Goal: Navigation & Orientation: Find specific page/section

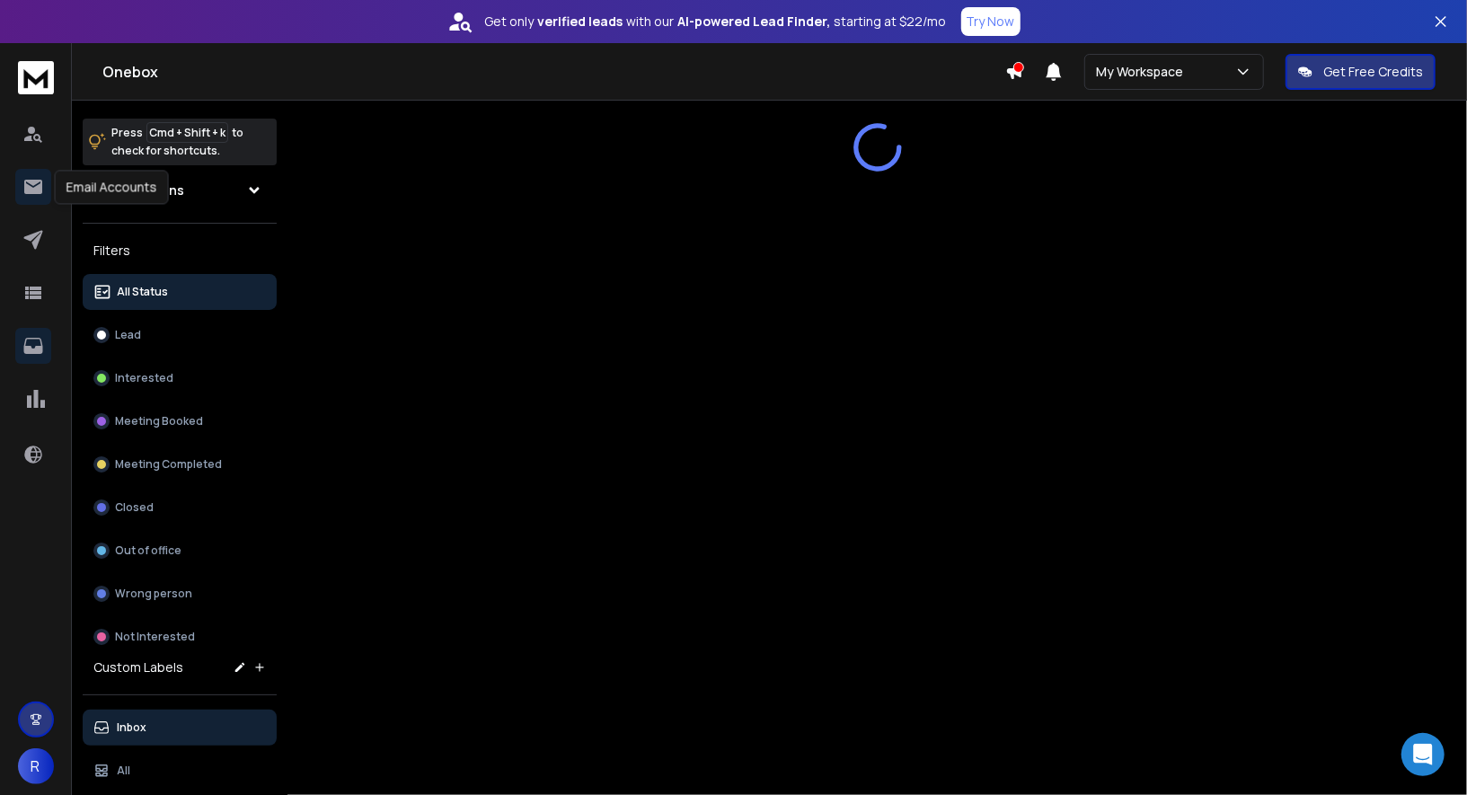
click at [38, 189] on icon at bounding box center [33, 187] width 18 height 14
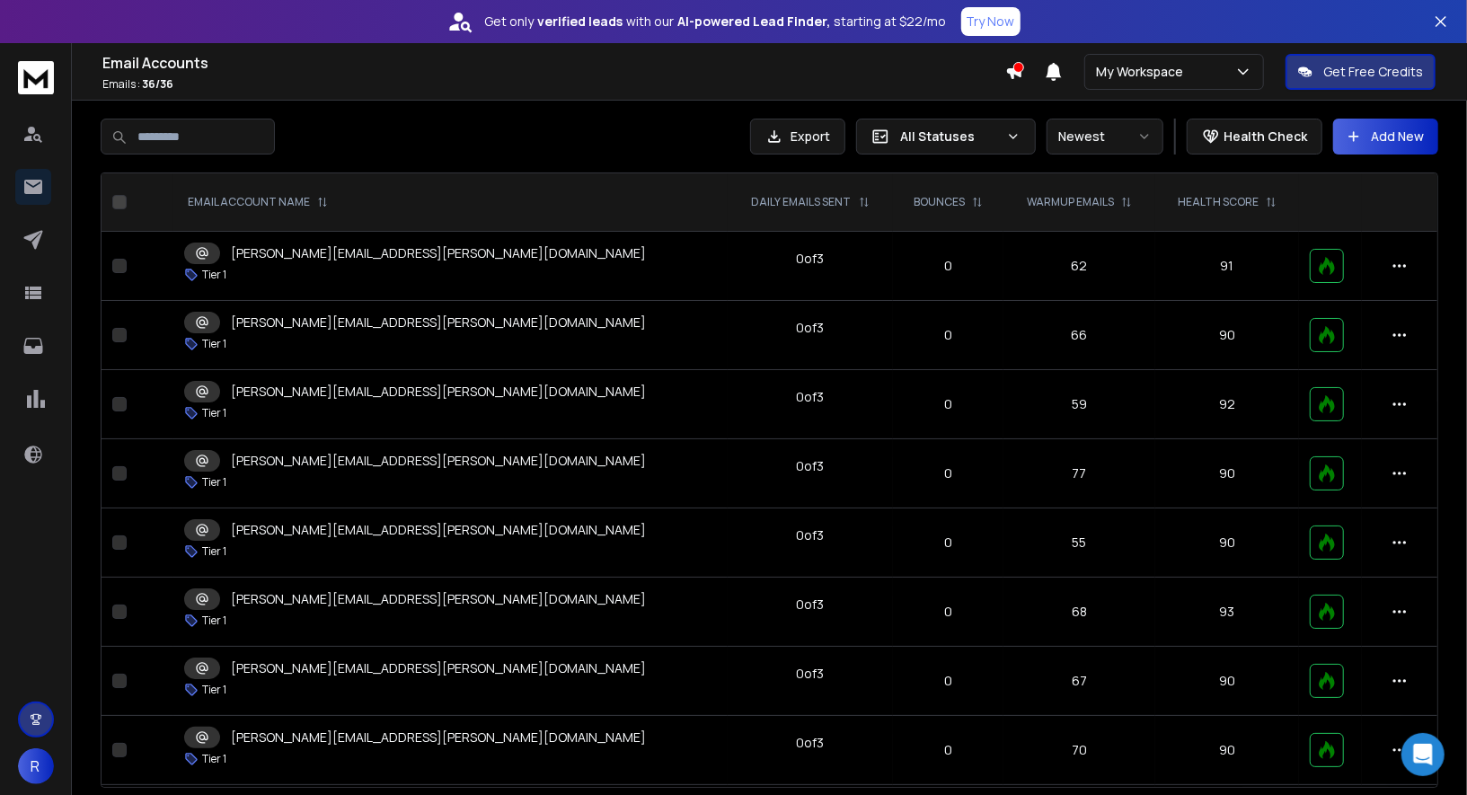
click at [496, 280] on div "Tier 1" at bounding box center [450, 275] width 533 height 14
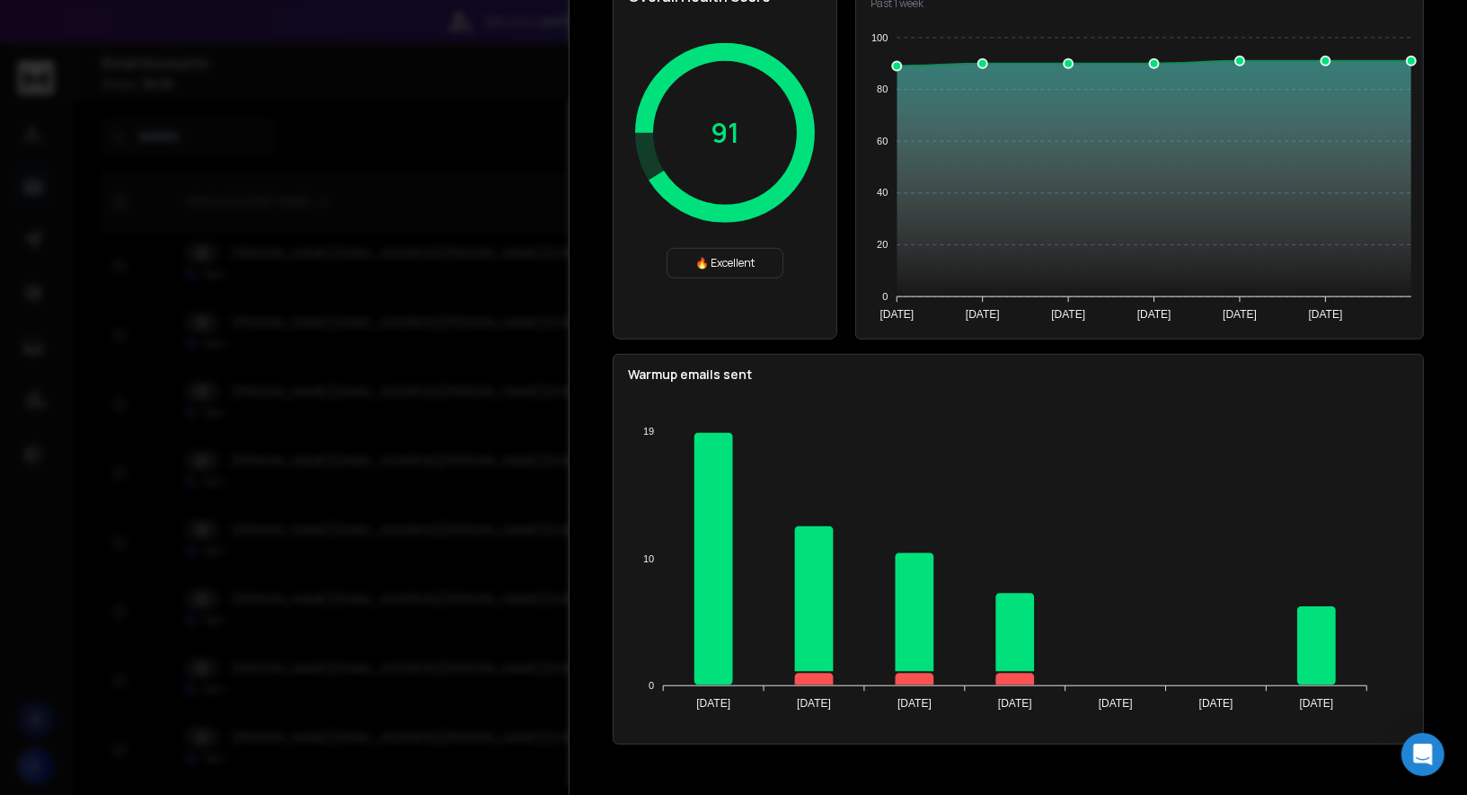
click at [455, 427] on div at bounding box center [733, 397] width 1467 height 795
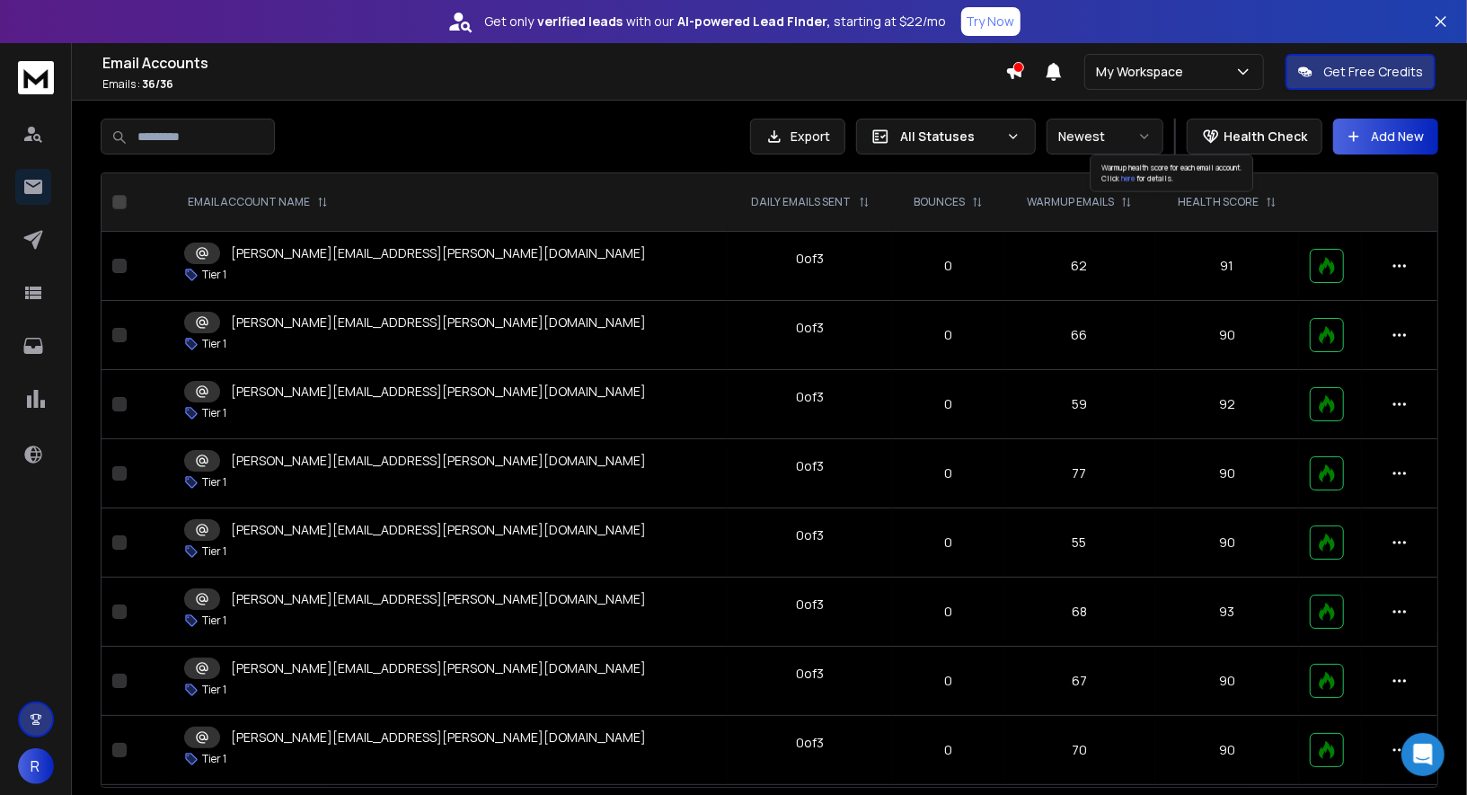
click at [1180, 197] on p "HEALTH SCORE" at bounding box center [1218, 202] width 81 height 14
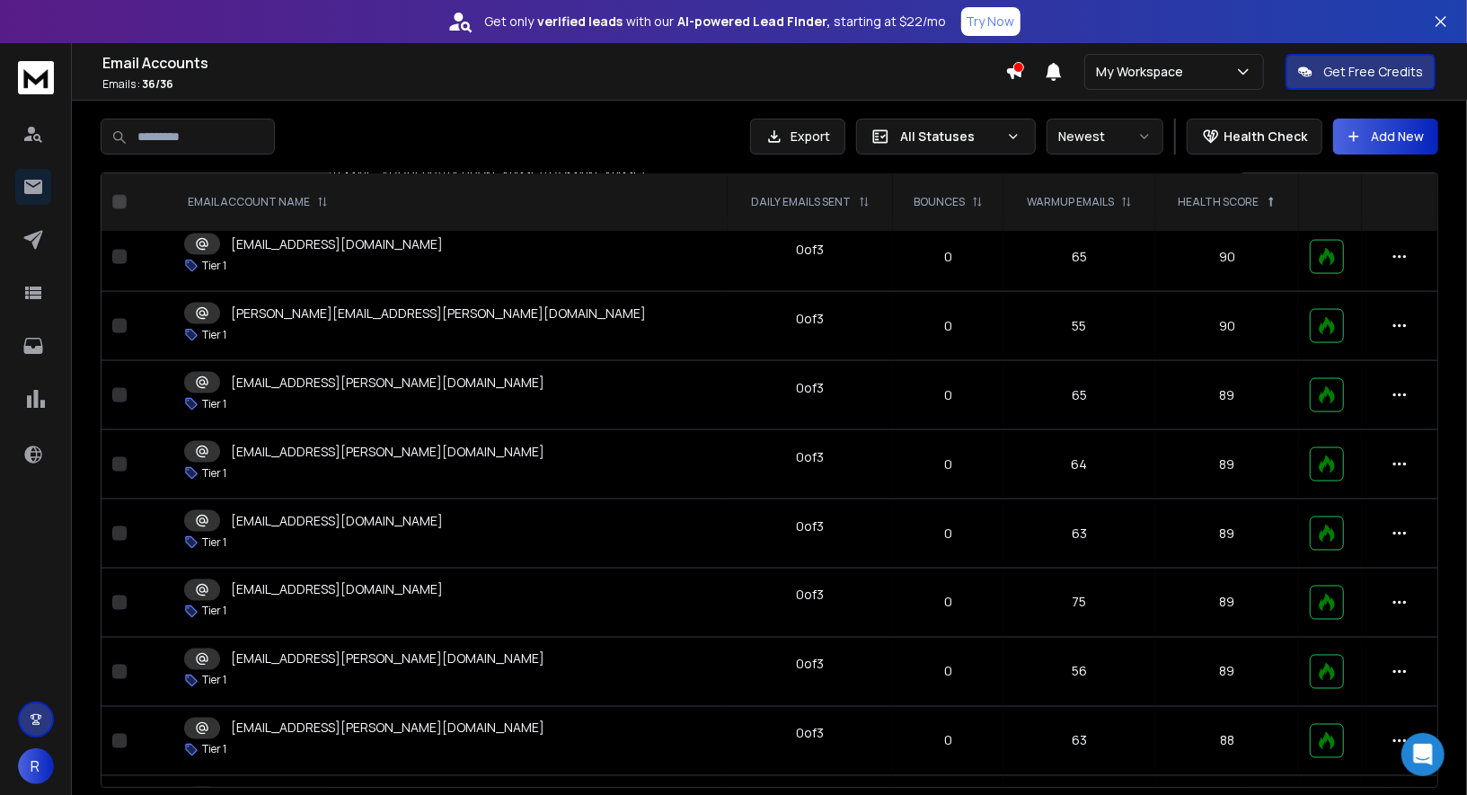
scroll to position [1931, 0]
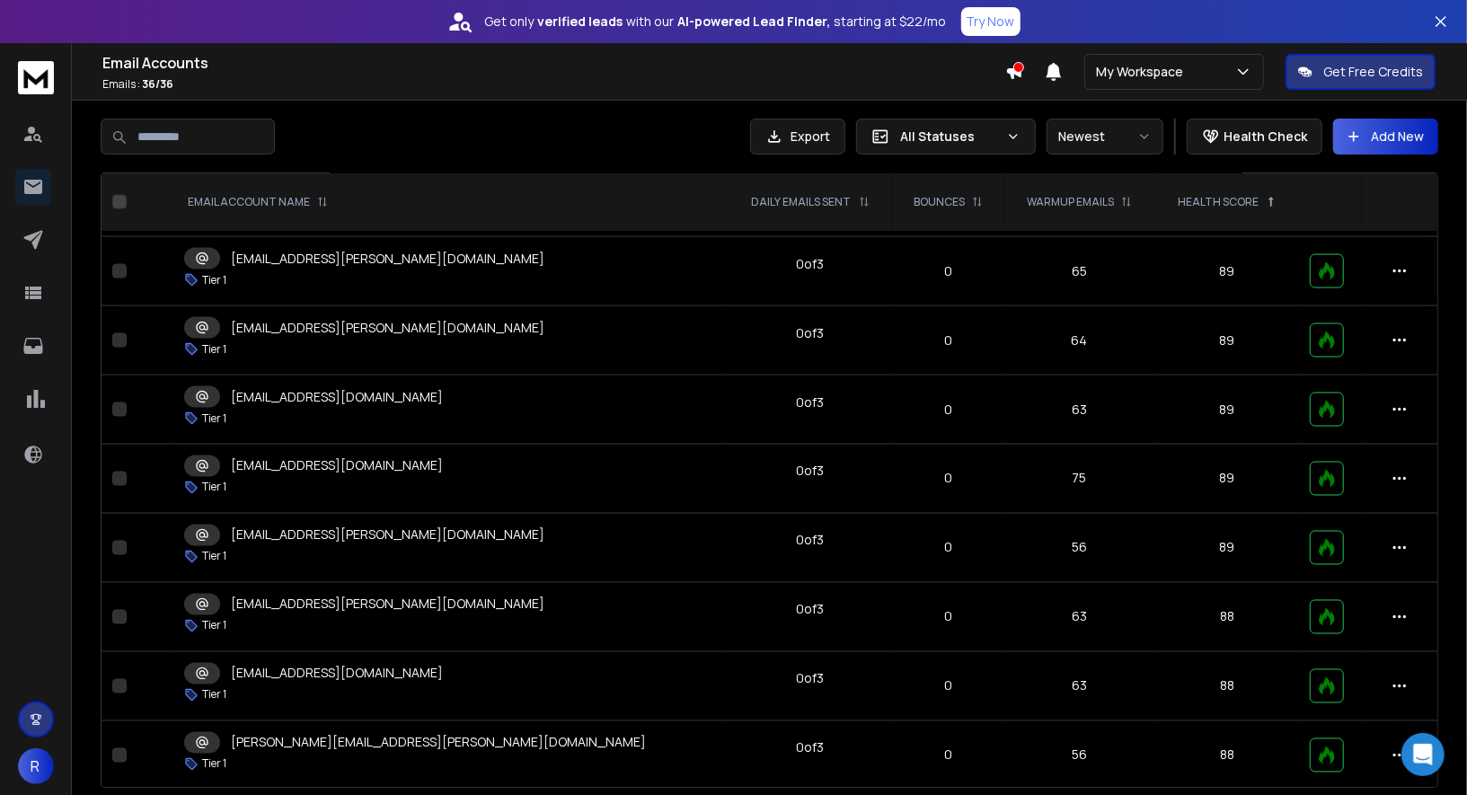
click at [1033, 725] on td "56" at bounding box center [1078, 755] width 151 height 69
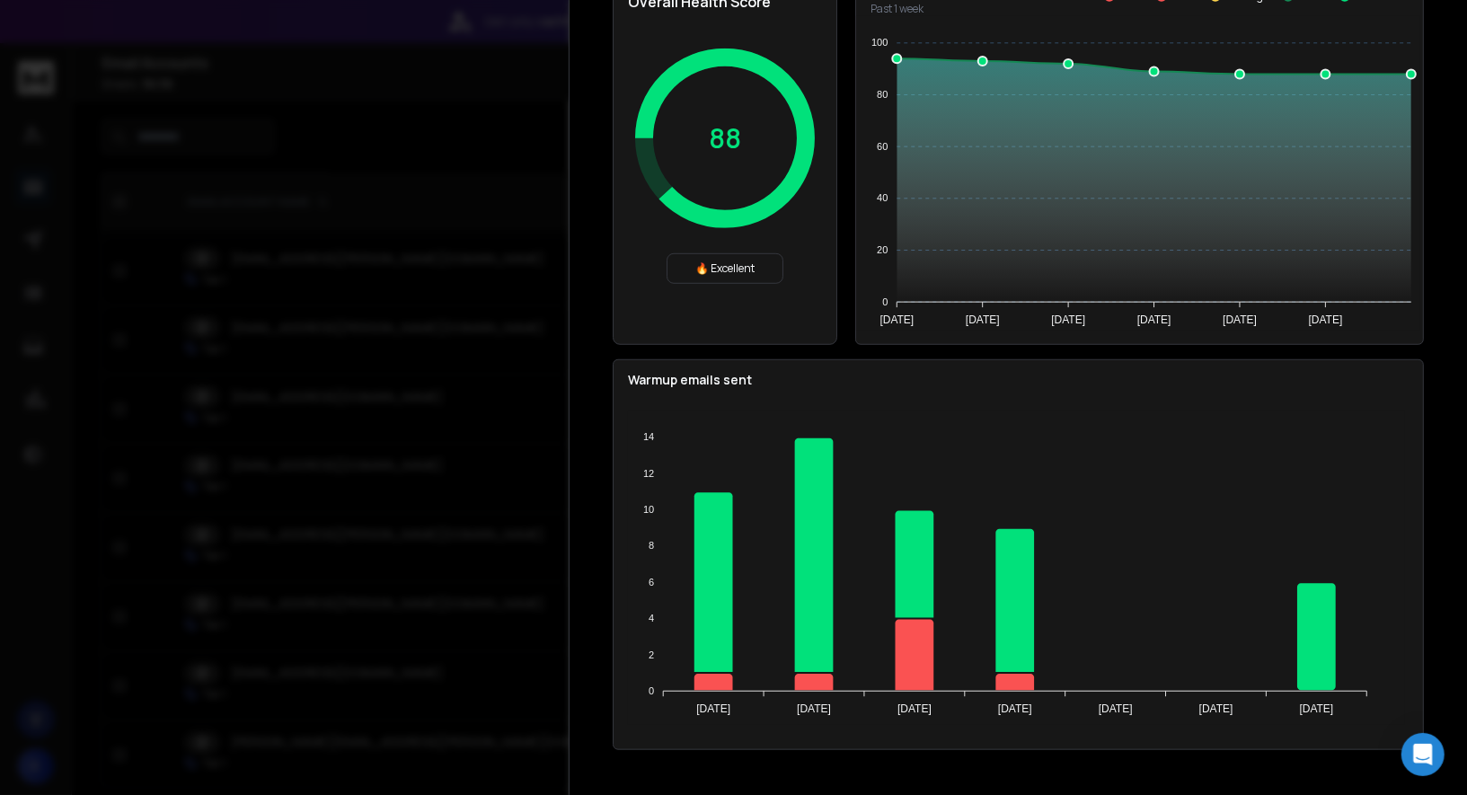
click at [405, 516] on div at bounding box center [733, 397] width 1467 height 795
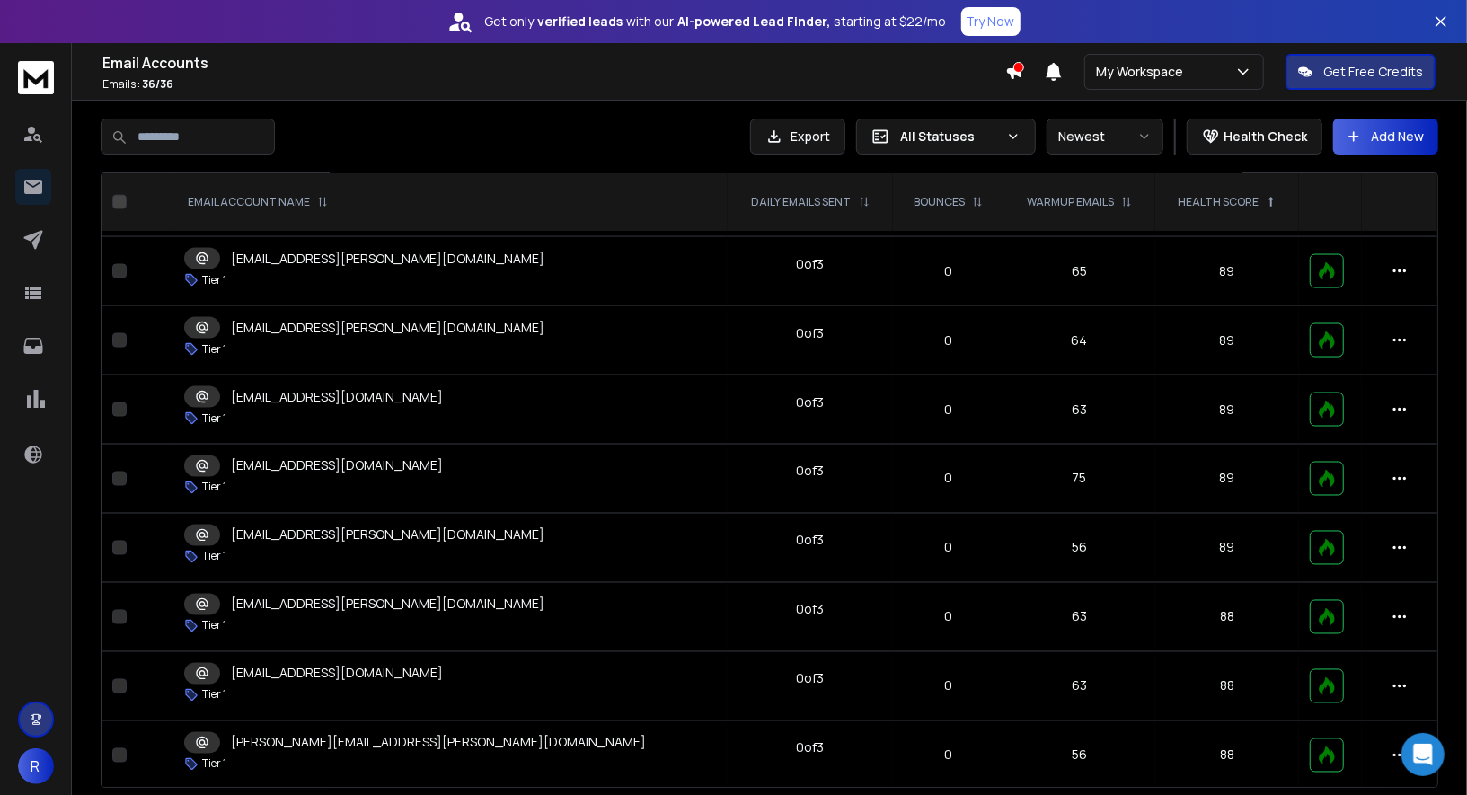
click at [893, 652] on td "0" at bounding box center [948, 686] width 110 height 69
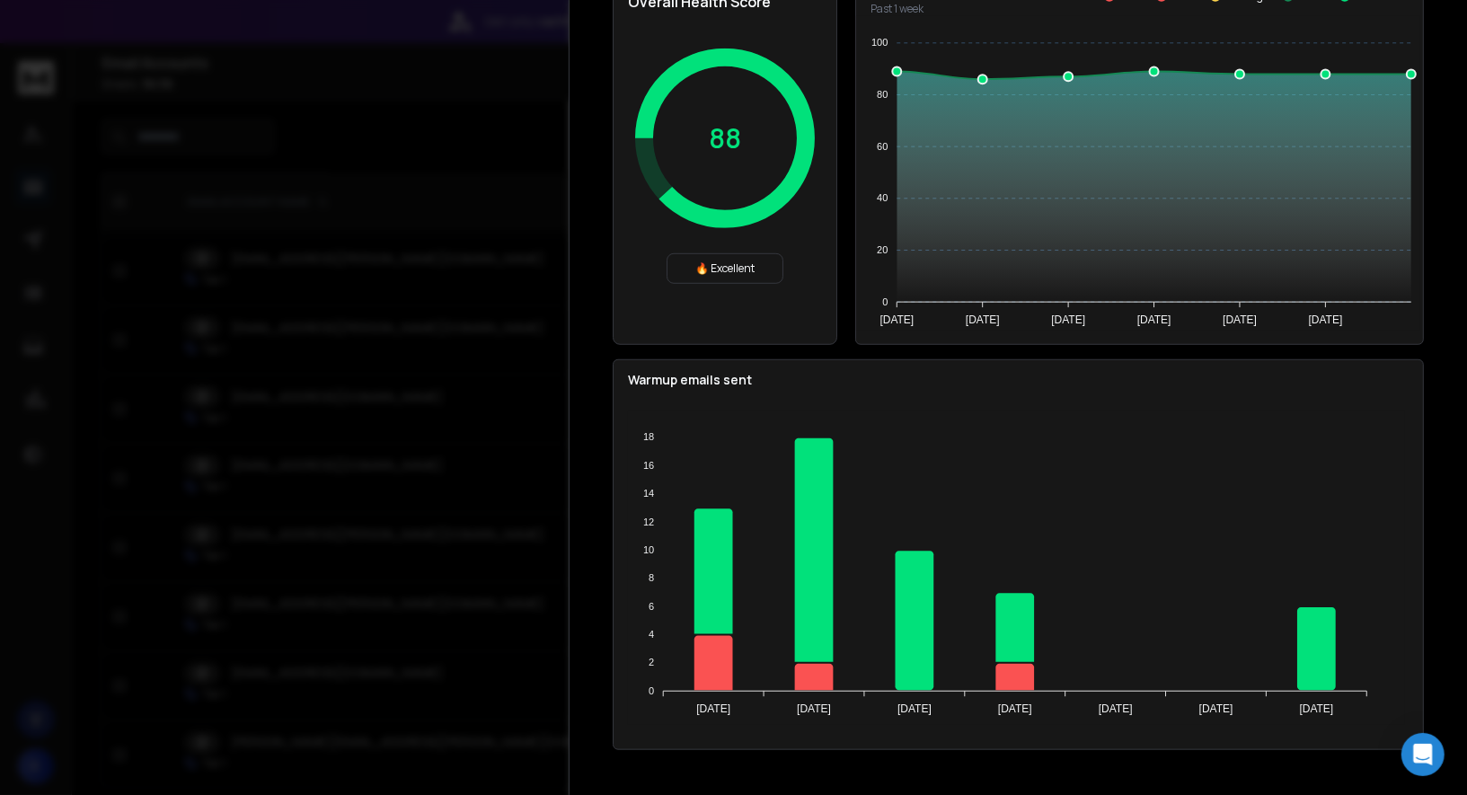
click at [484, 545] on div at bounding box center [733, 397] width 1467 height 795
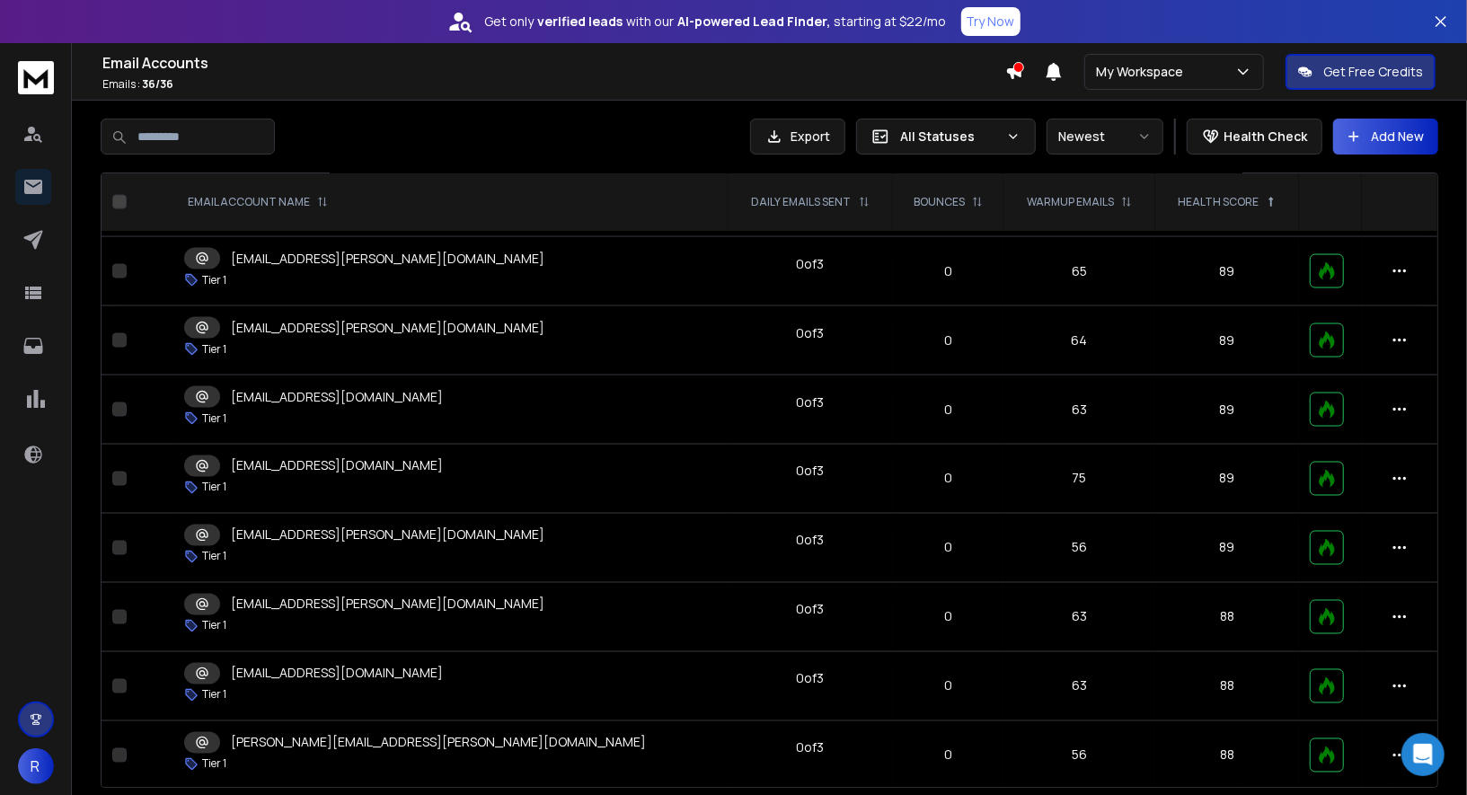
click at [893, 628] on td "0" at bounding box center [948, 617] width 110 height 69
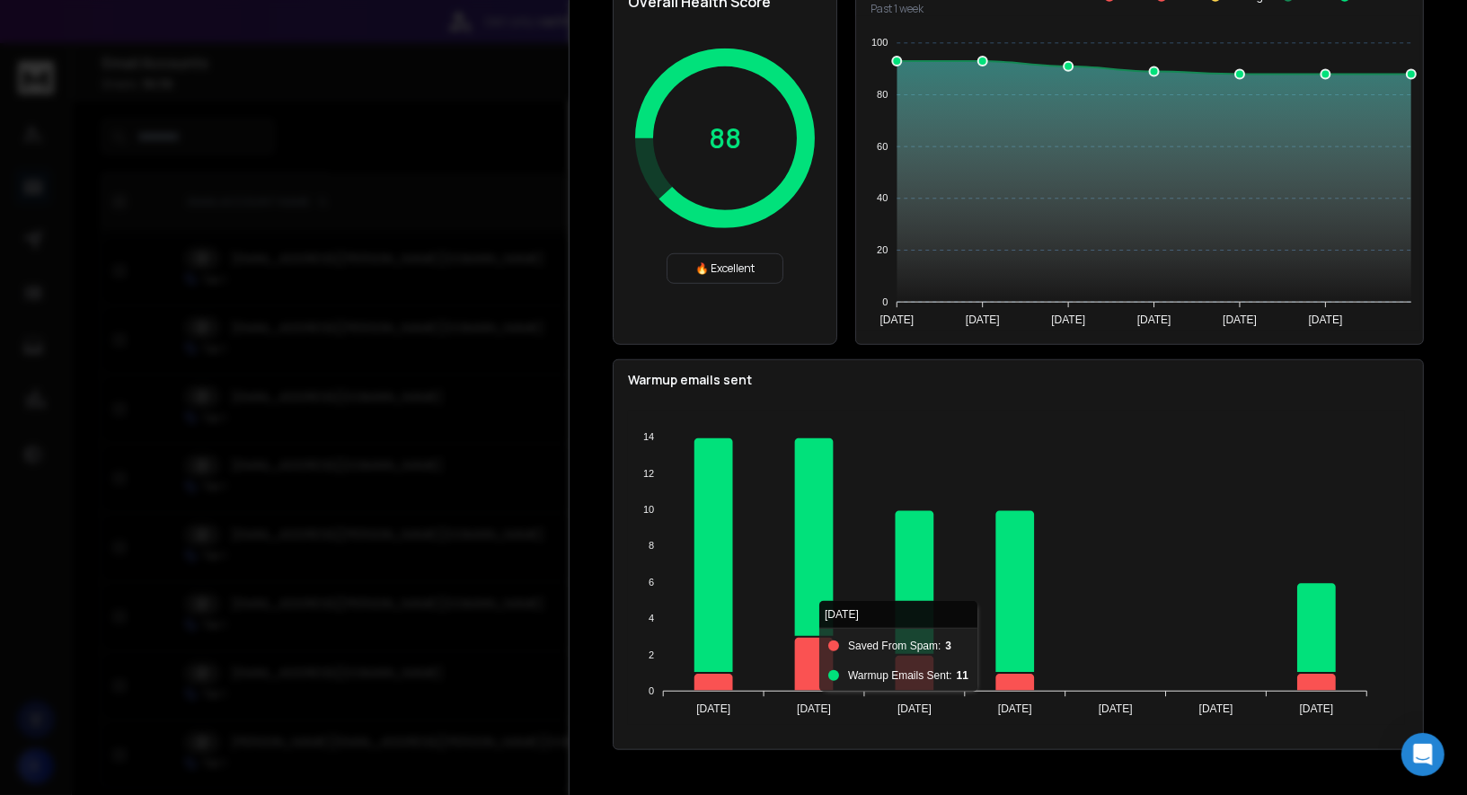
click at [544, 647] on div at bounding box center [733, 397] width 1467 height 795
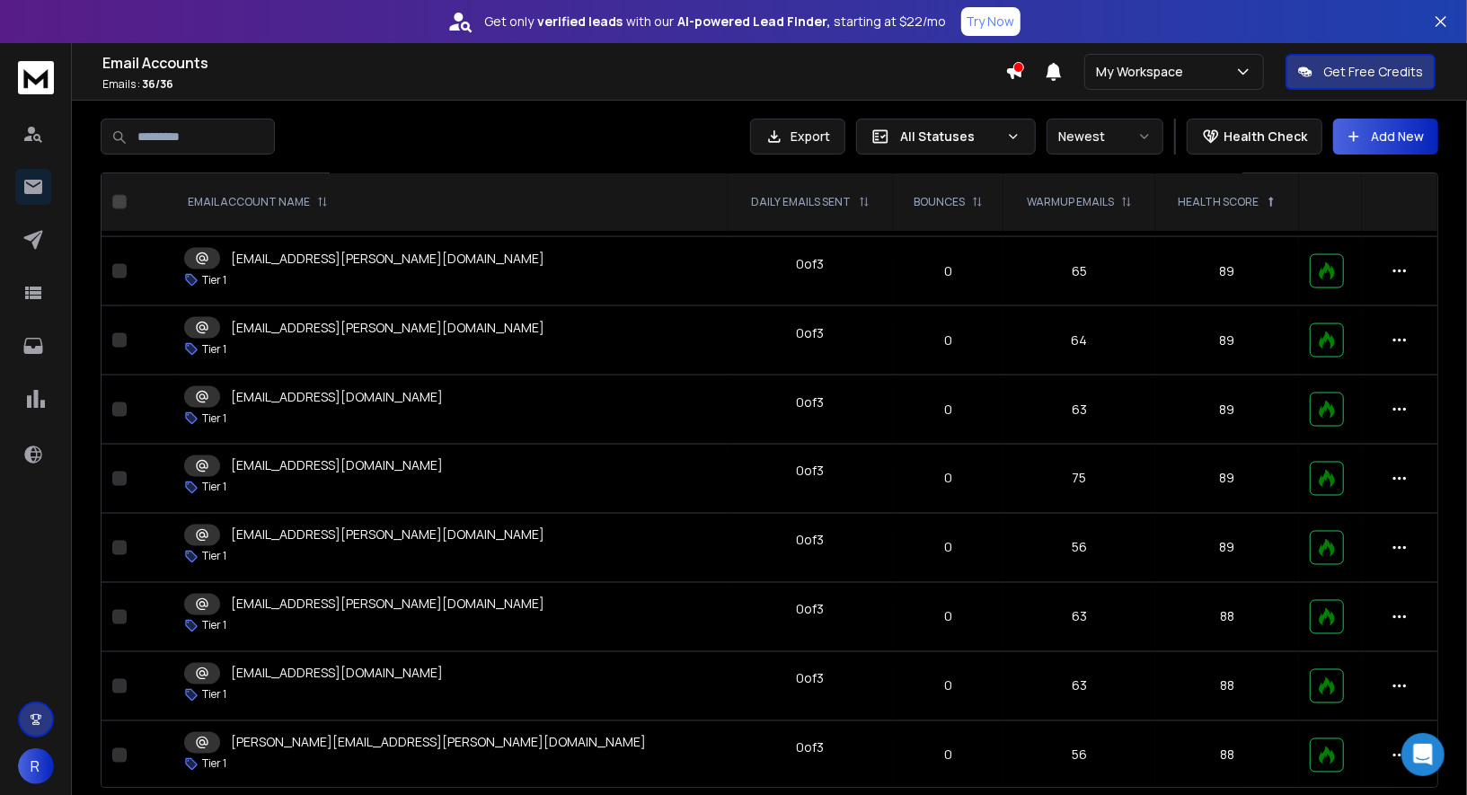
click at [904, 539] on p "0" at bounding box center [948, 548] width 89 height 18
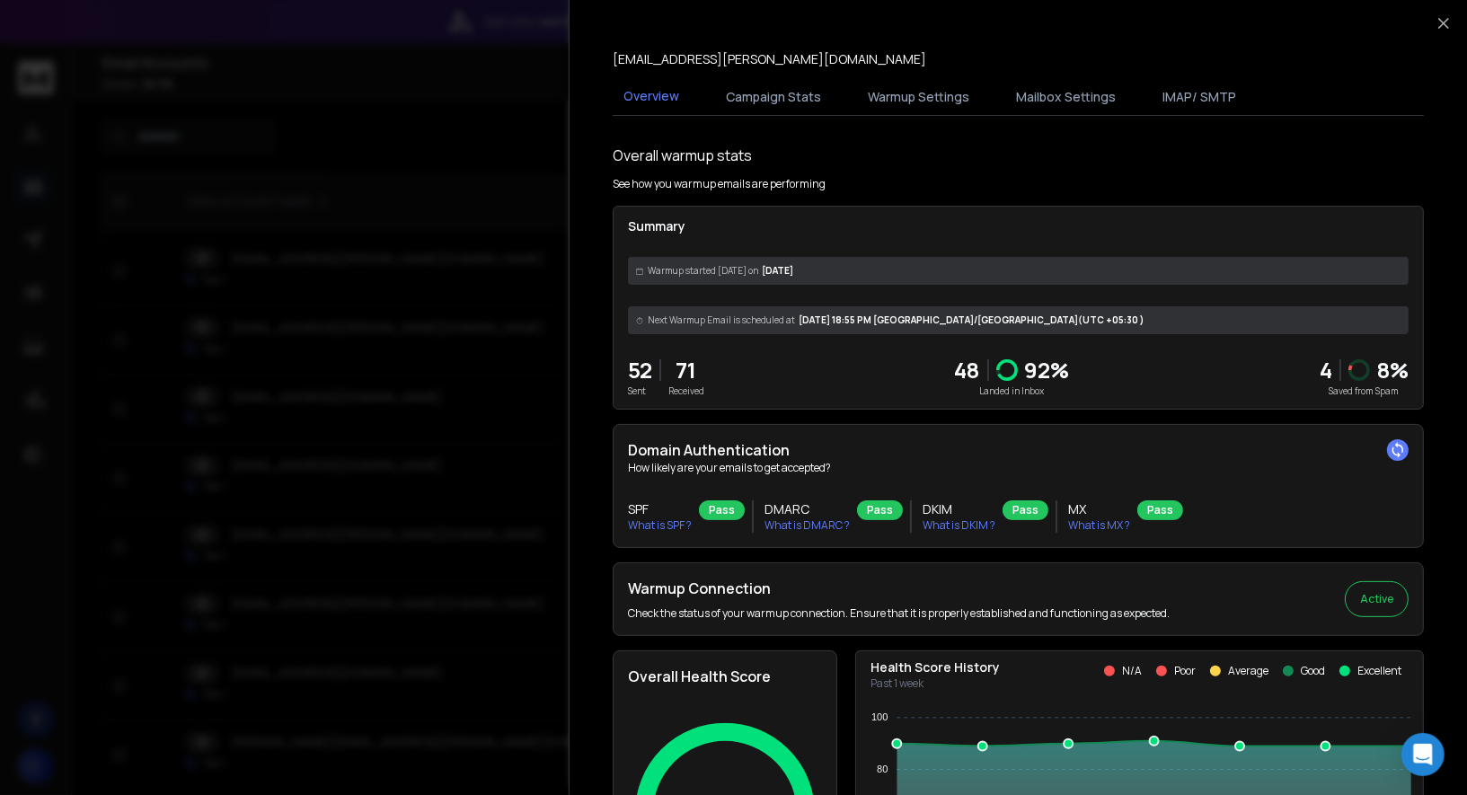
scroll to position [675, 0]
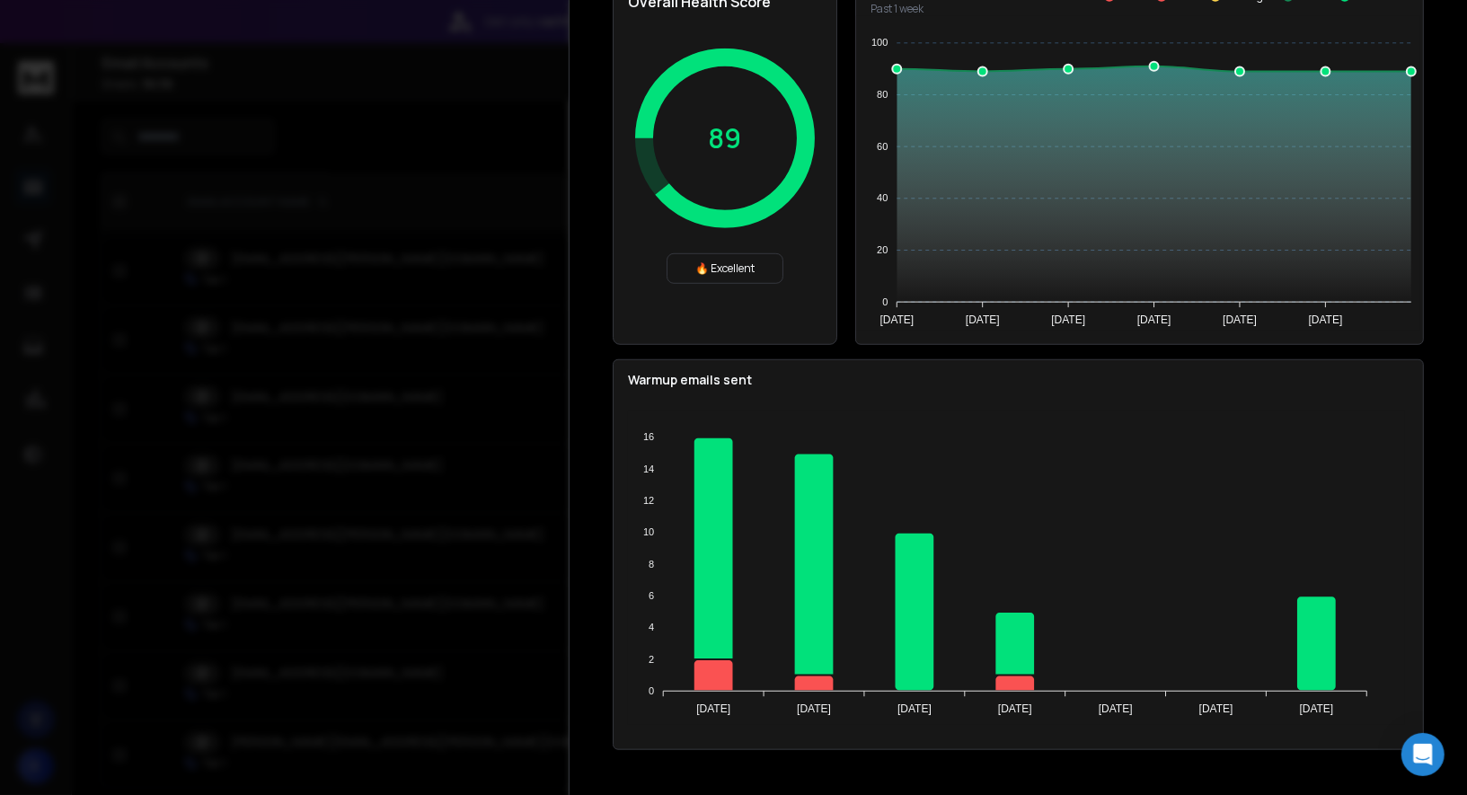
click at [605, 551] on div "[EMAIL_ADDRESS][PERSON_NAME][DOMAIN_NAME] Overview Campaign Stats Warmup Settin…" at bounding box center [1018, 63] width 854 height 1432
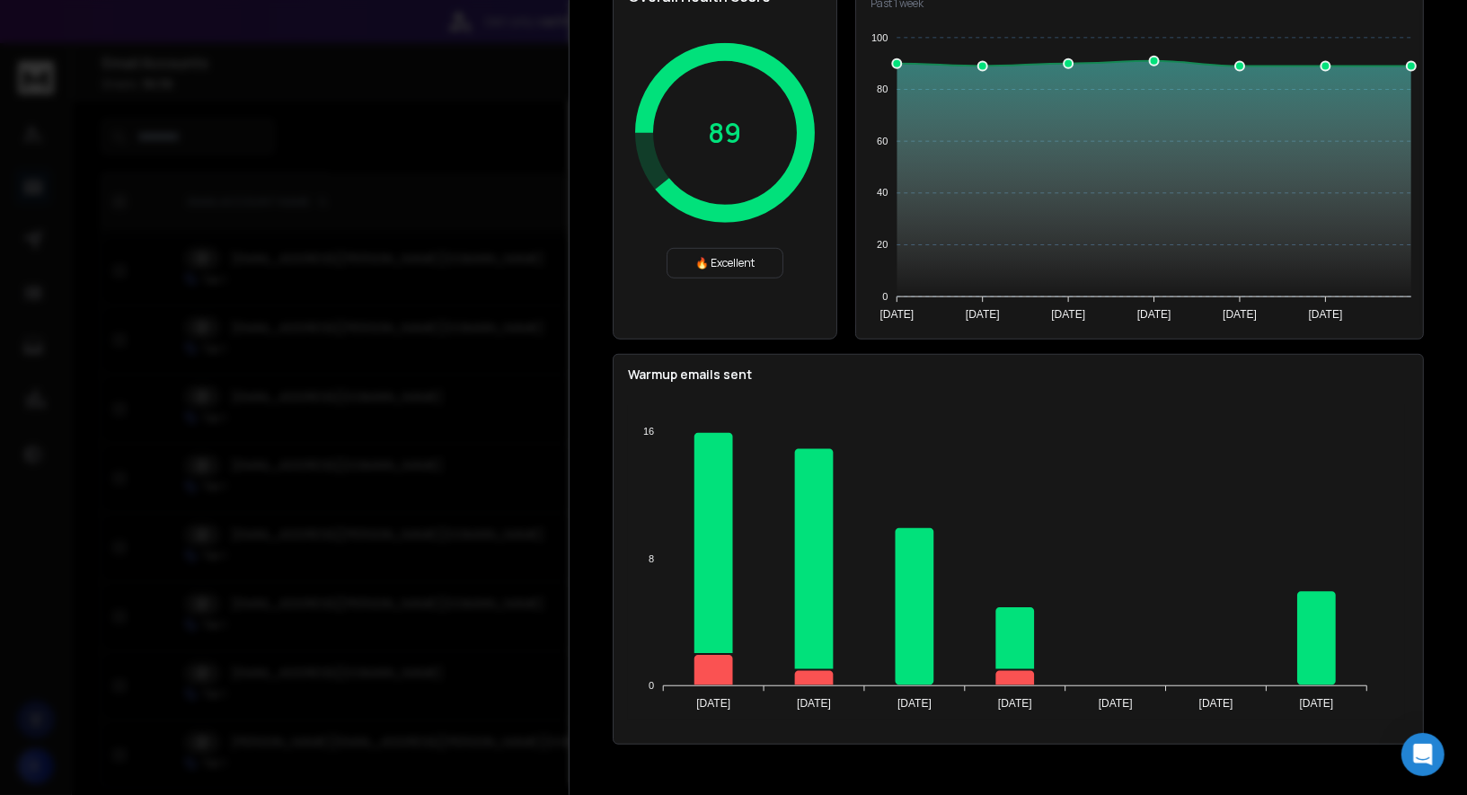
click at [432, 582] on div at bounding box center [733, 397] width 1467 height 795
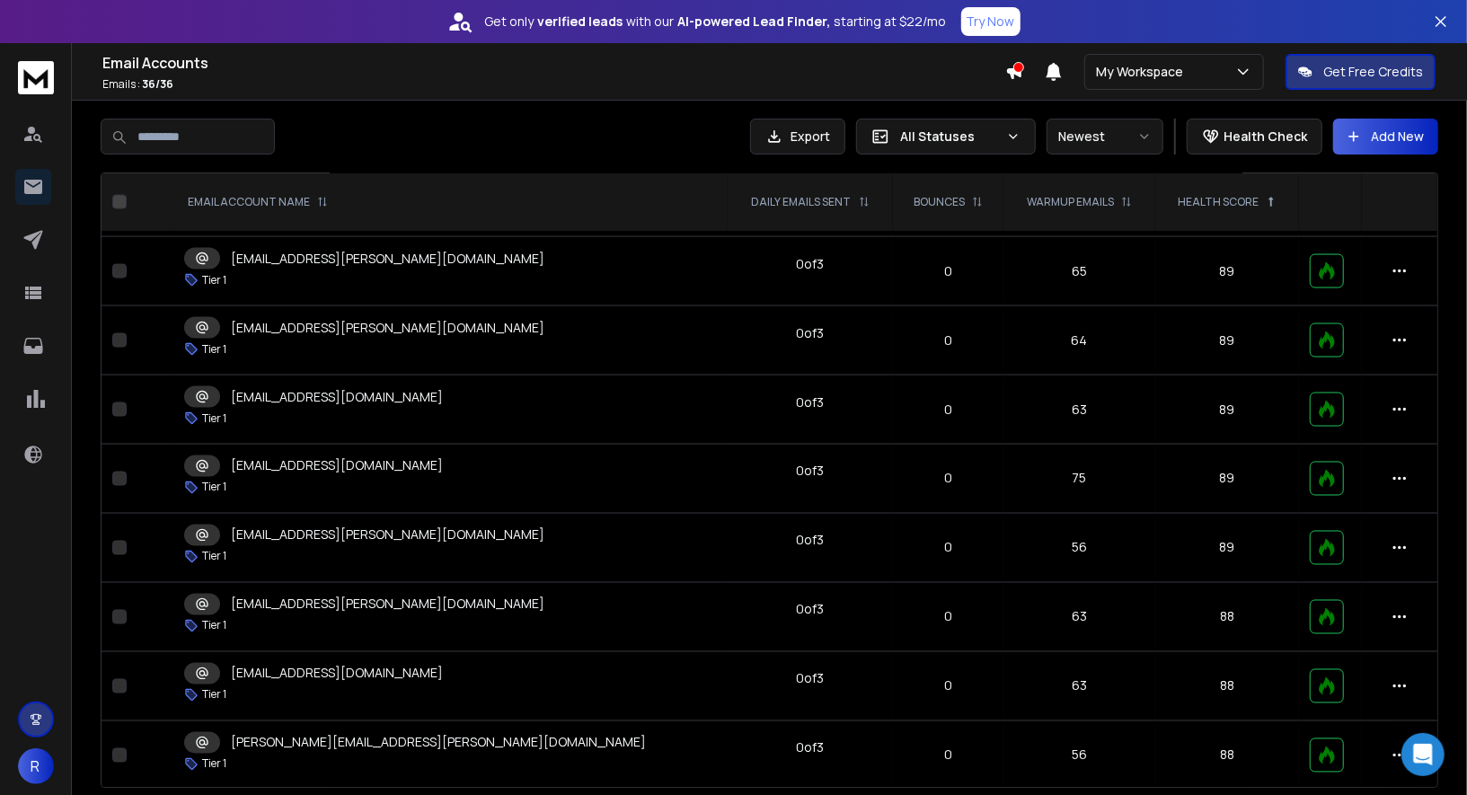
click at [904, 470] on p "0" at bounding box center [948, 479] width 89 height 18
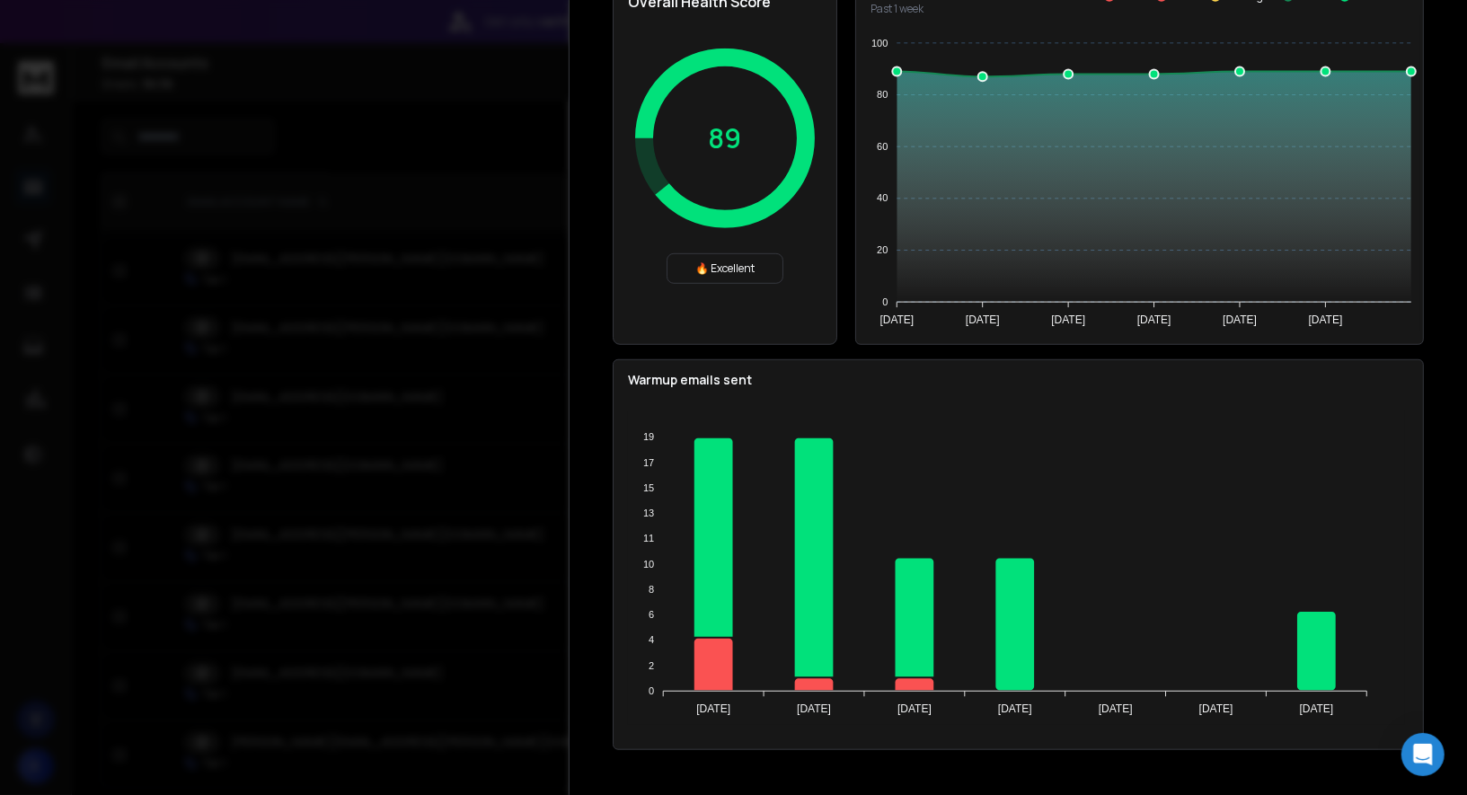
click at [548, 497] on div at bounding box center [733, 397] width 1467 height 795
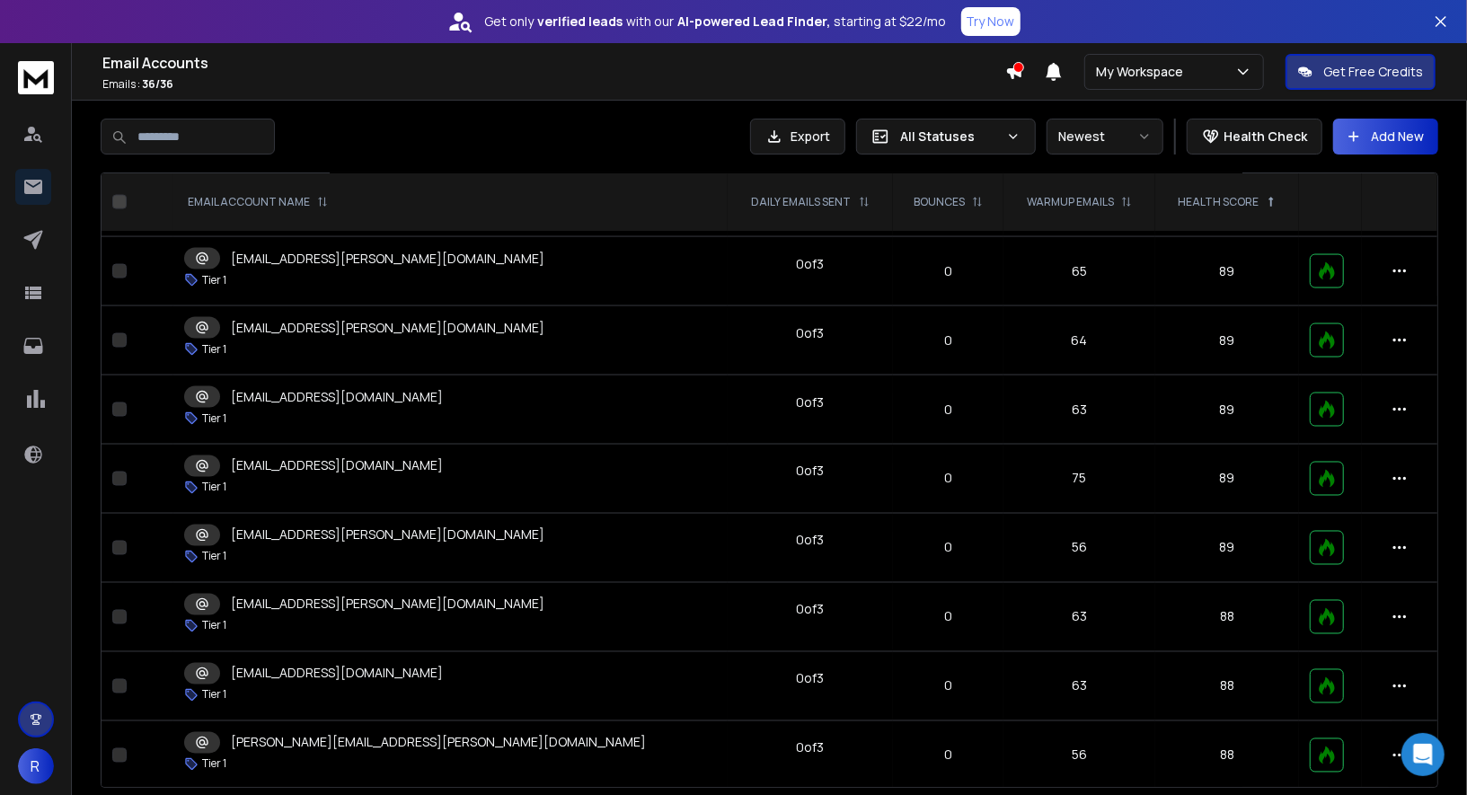
click at [904, 401] on p "0" at bounding box center [948, 410] width 89 height 18
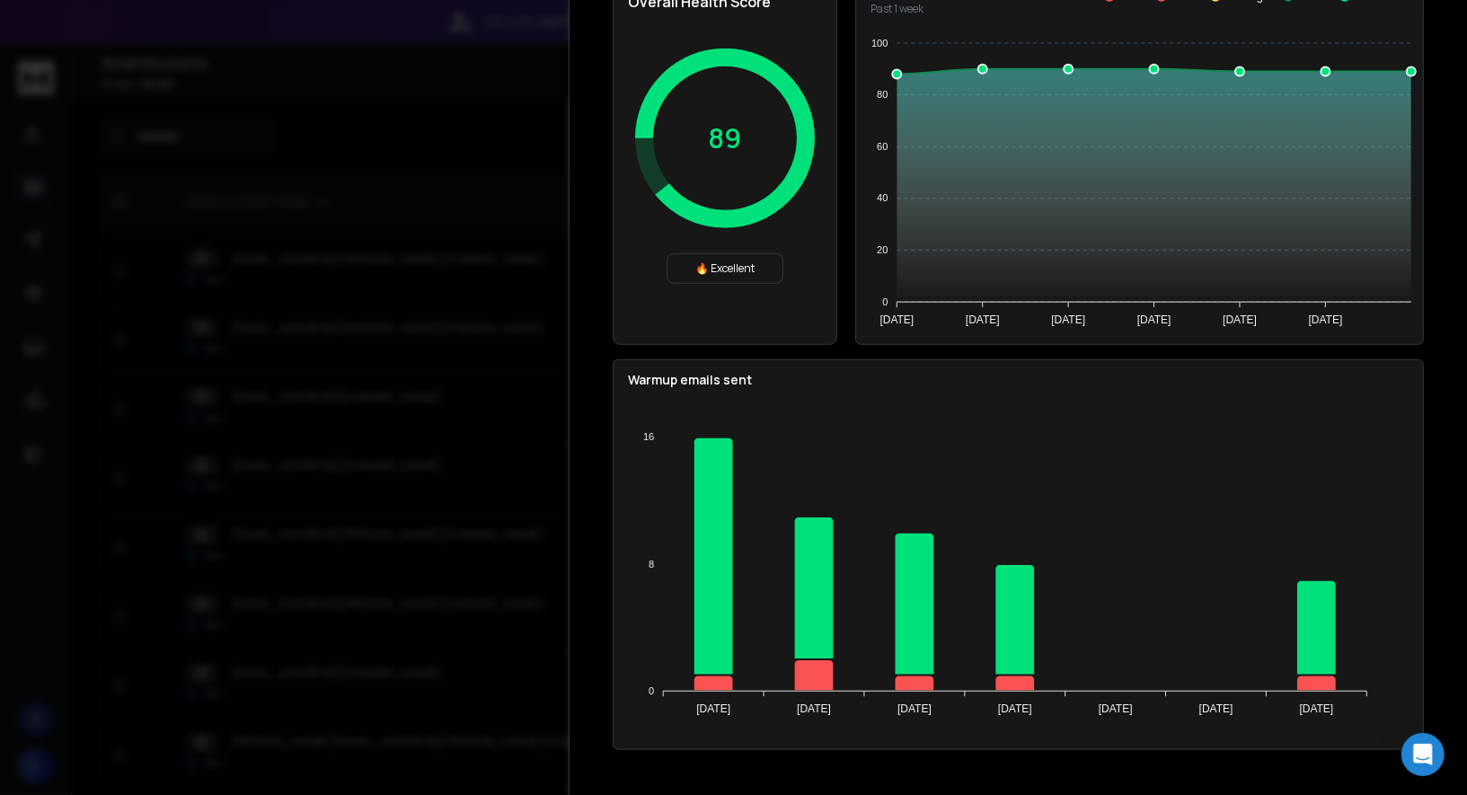
click at [559, 483] on div at bounding box center [733, 397] width 1467 height 795
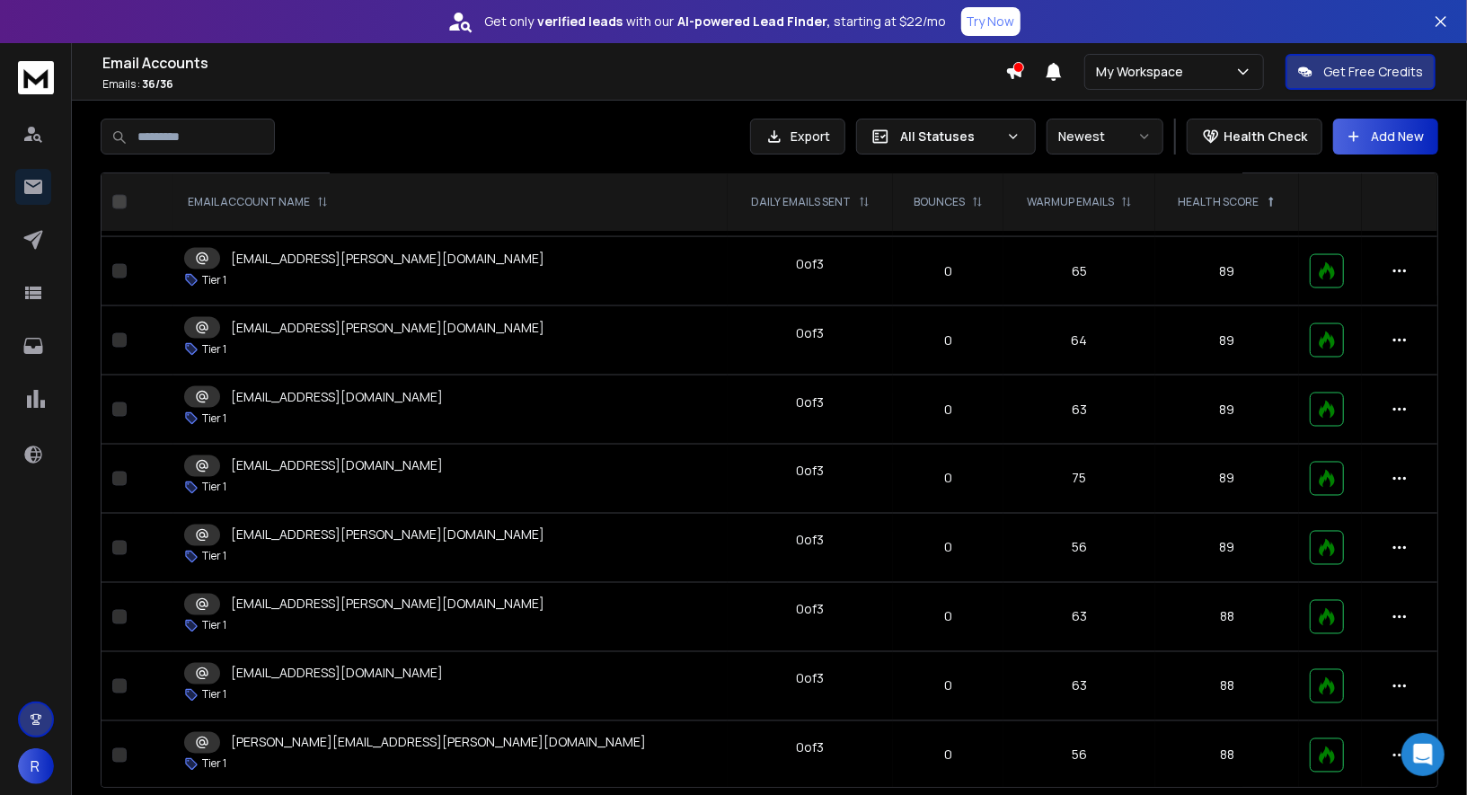
click at [904, 331] on p "0" at bounding box center [948, 340] width 89 height 18
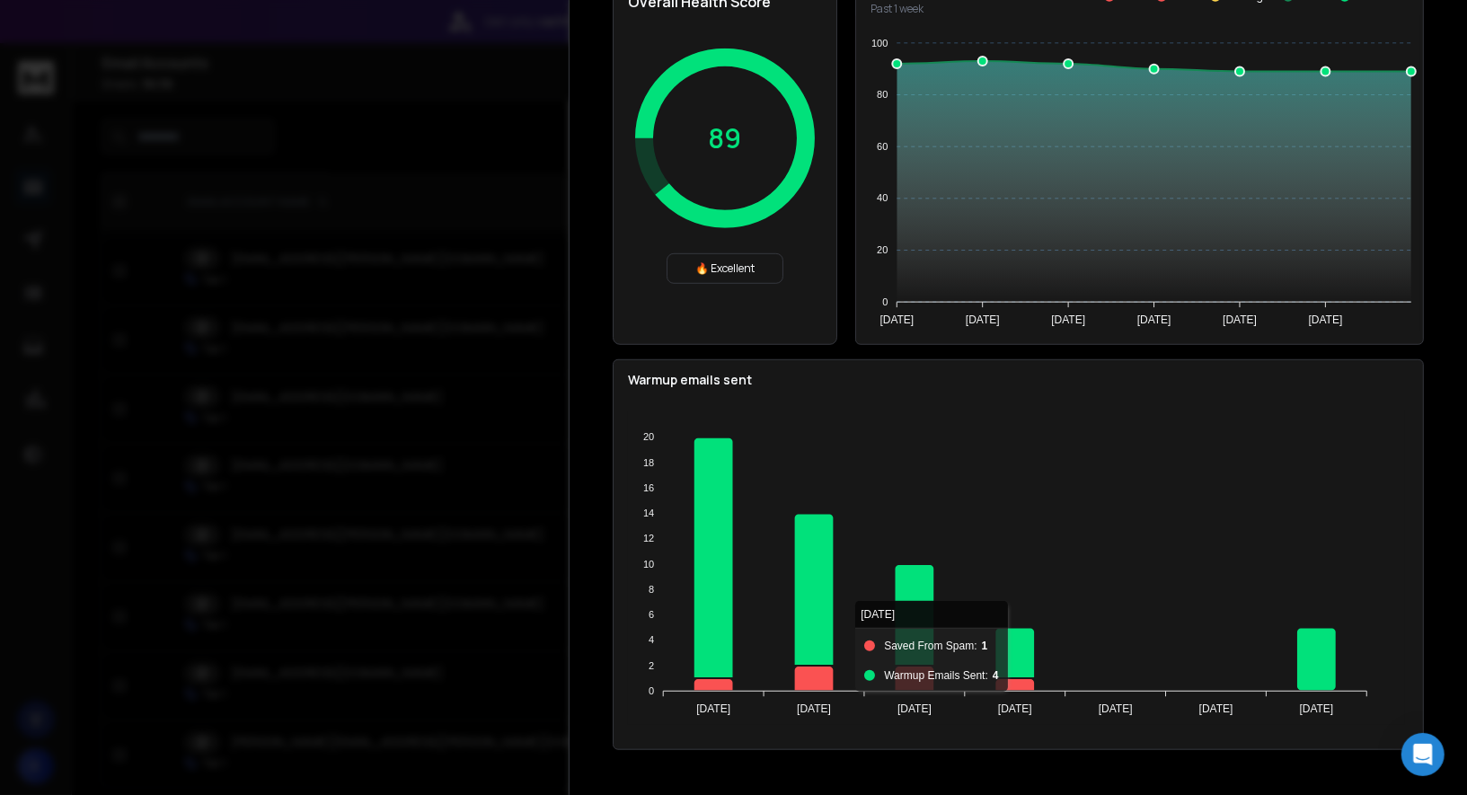
click at [620, 525] on div "Warmup emails sent 20 20 18 18 16 16 14 14 12 12 10 10 8 8 6 6 4 4 2 2 0 0 [DAT…" at bounding box center [1018, 554] width 811 height 391
click at [528, 499] on div at bounding box center [733, 397] width 1467 height 795
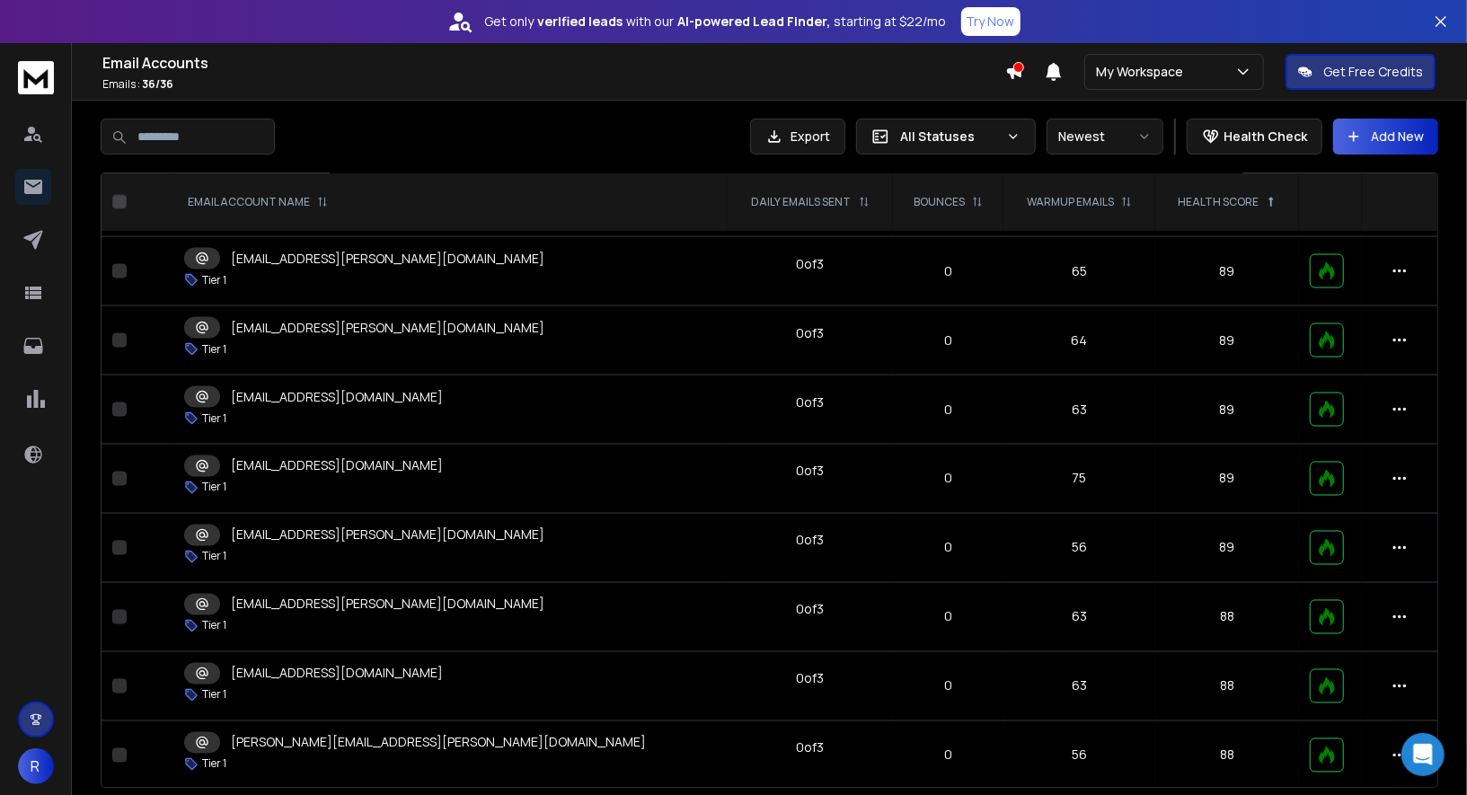
scroll to position [1874, 0]
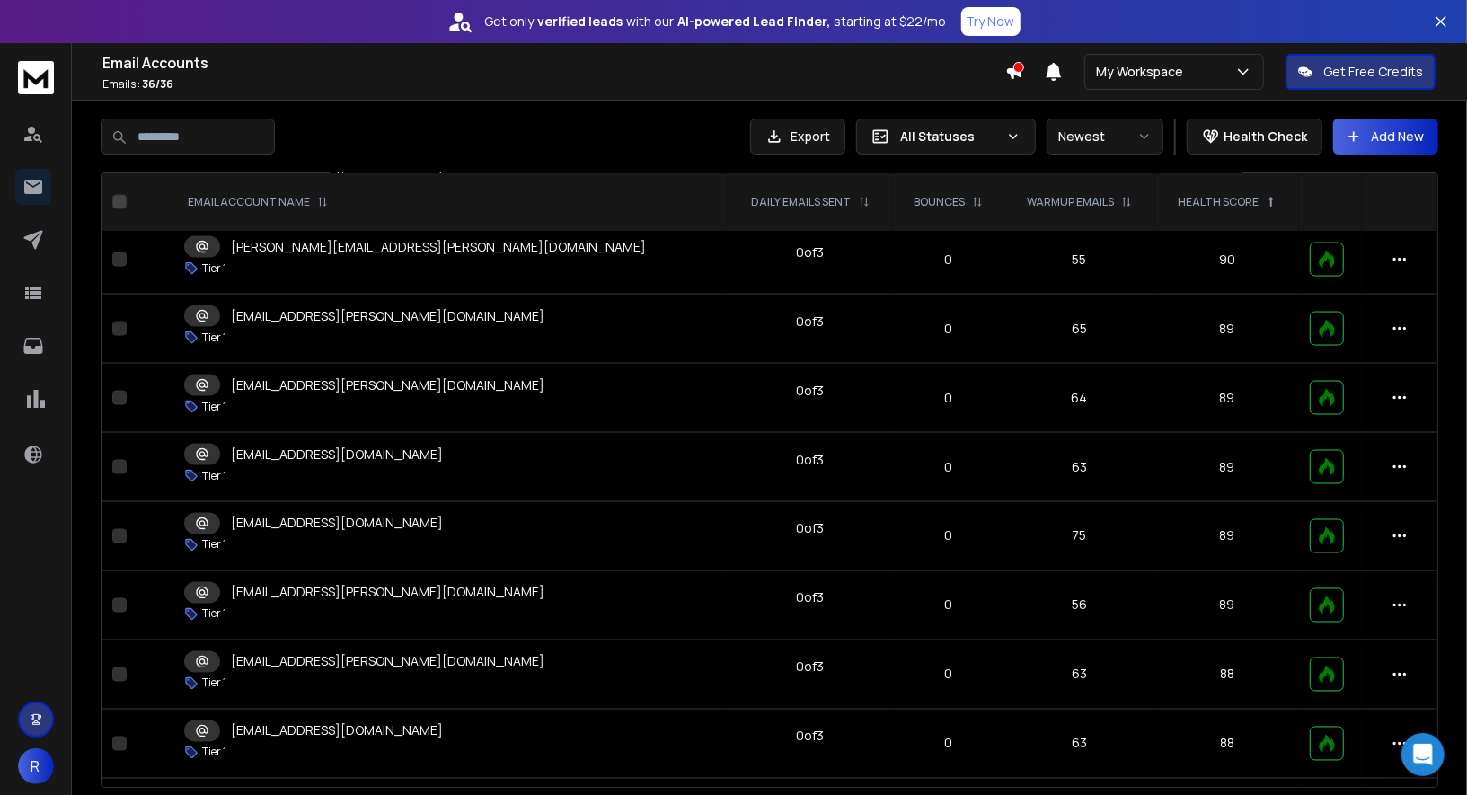
click at [728, 304] on td "0 of 3" at bounding box center [810, 318] width 165 height 47
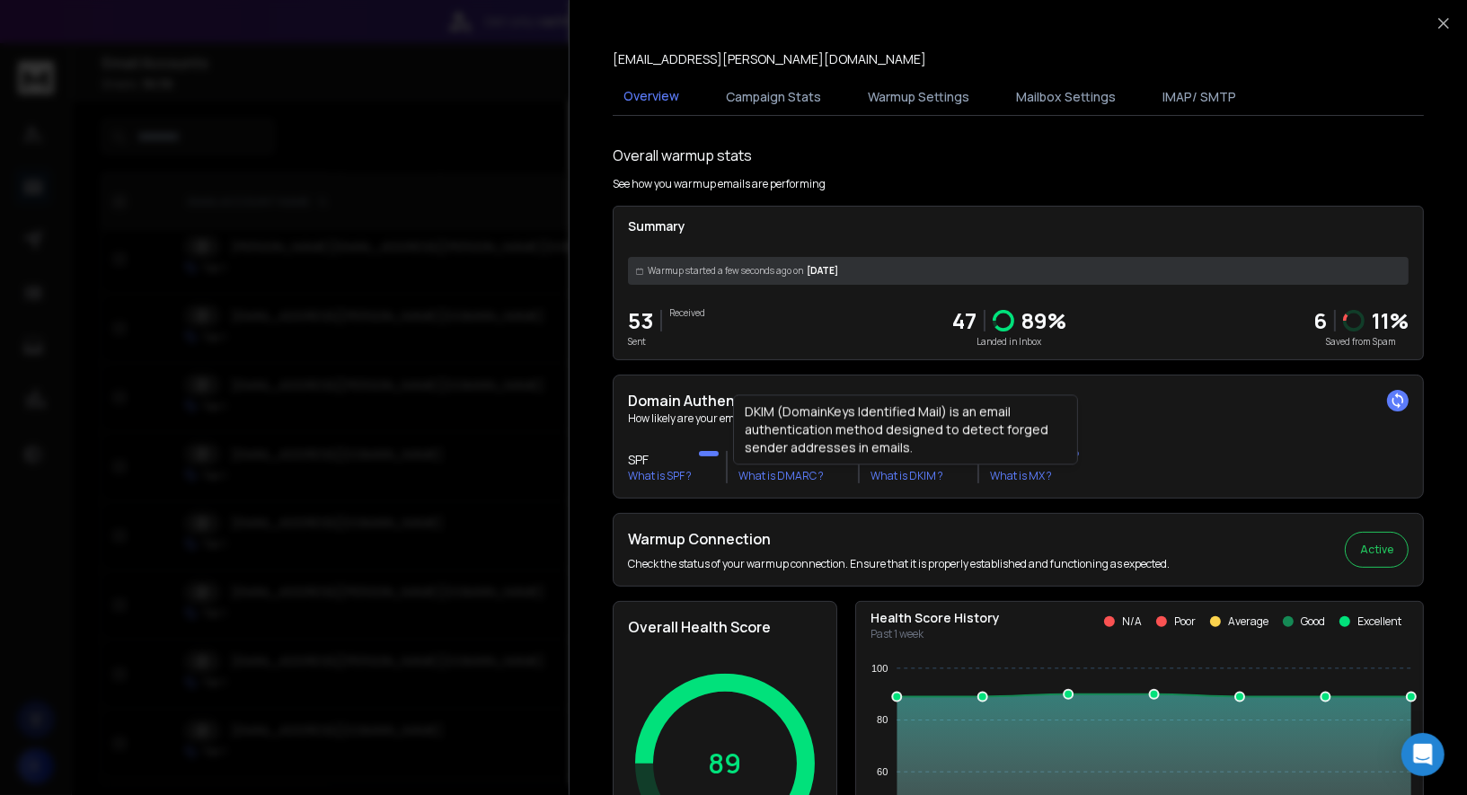
scroll to position [625, 0]
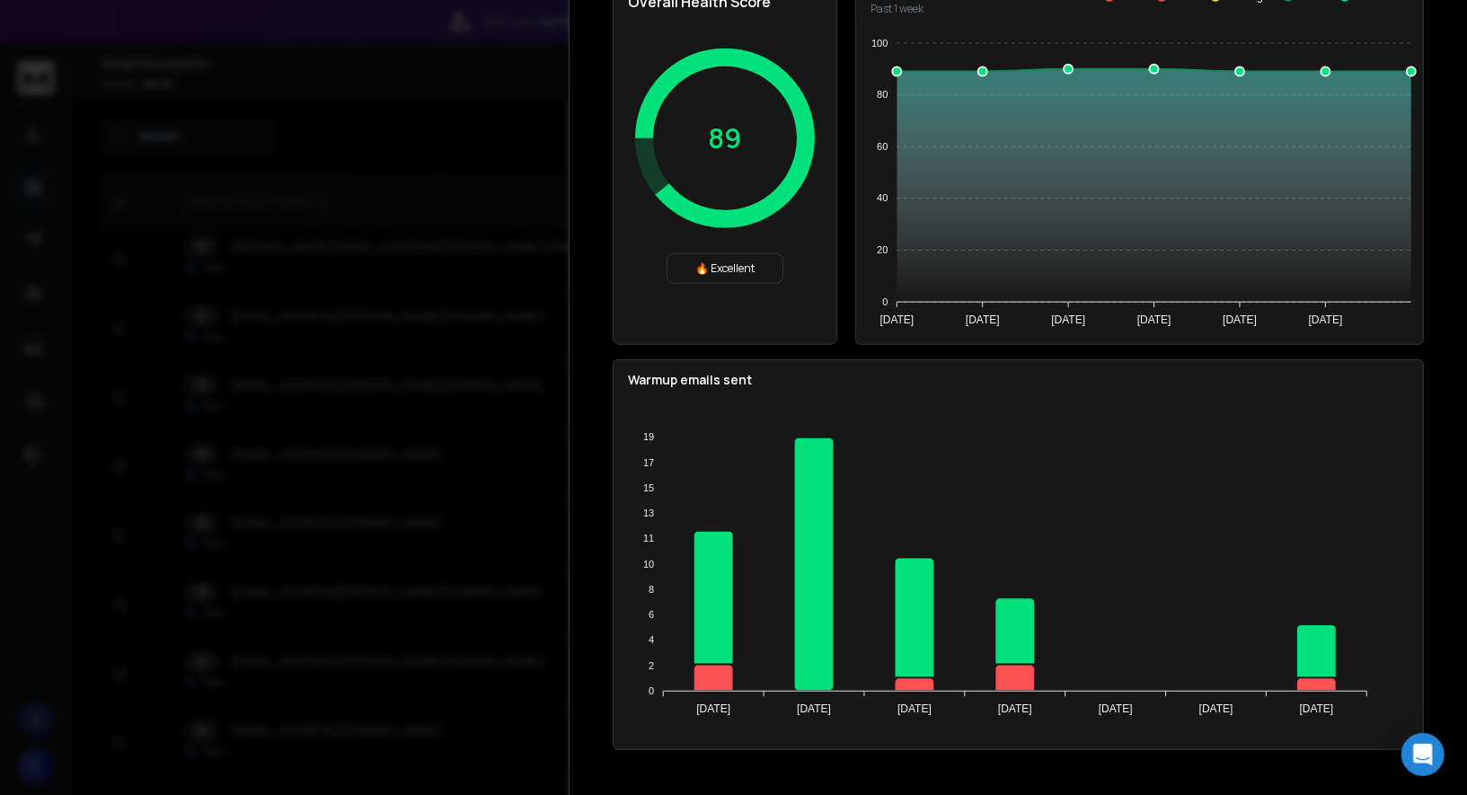
click at [574, 527] on div "Multi Select Table Sheet [EMAIL_ADDRESS][PERSON_NAME][DOMAIN_NAME] Overview Cam…" at bounding box center [1018, 397] width 898 height 795
click at [452, 511] on div at bounding box center [733, 397] width 1467 height 795
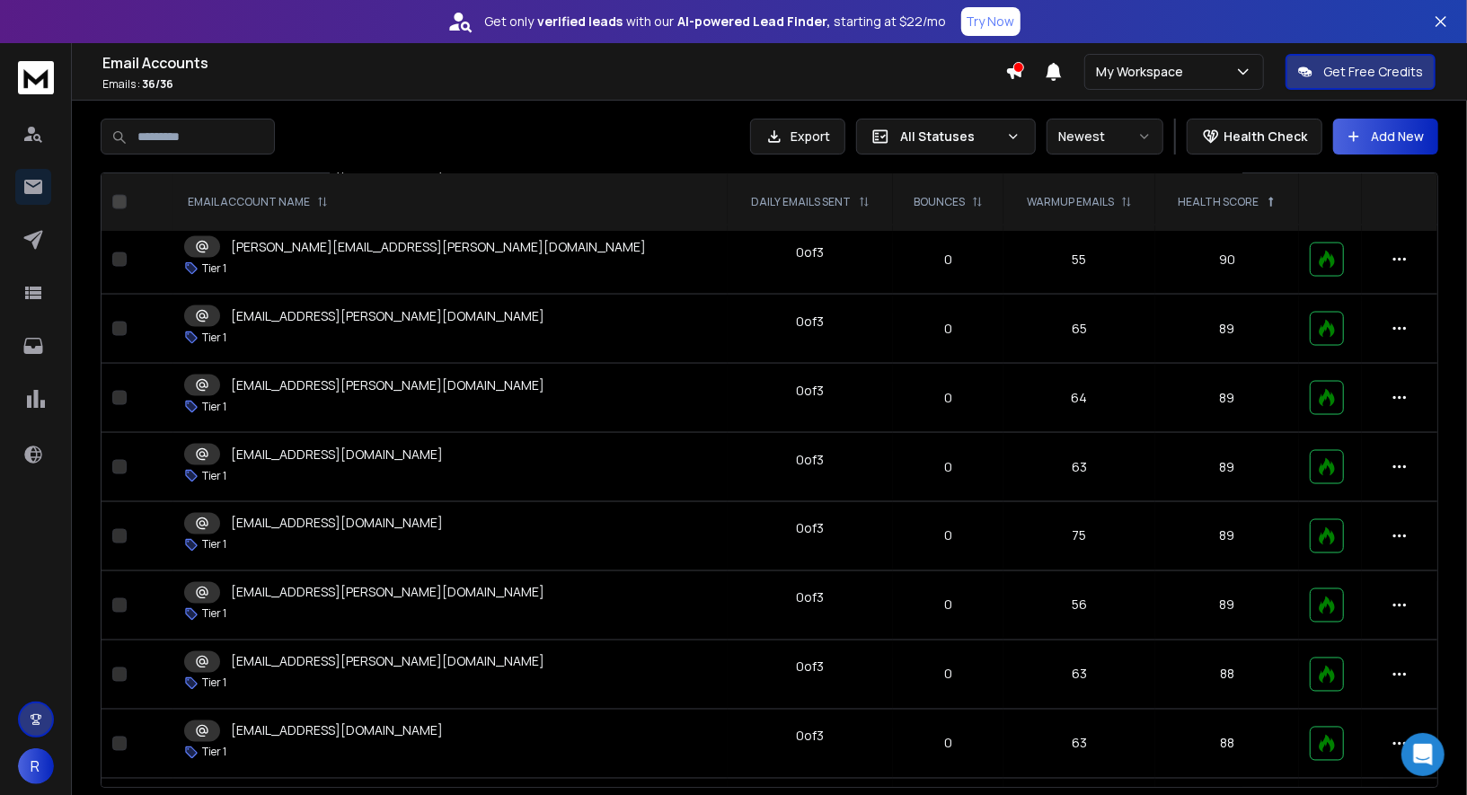
scroll to position [1699, 0]
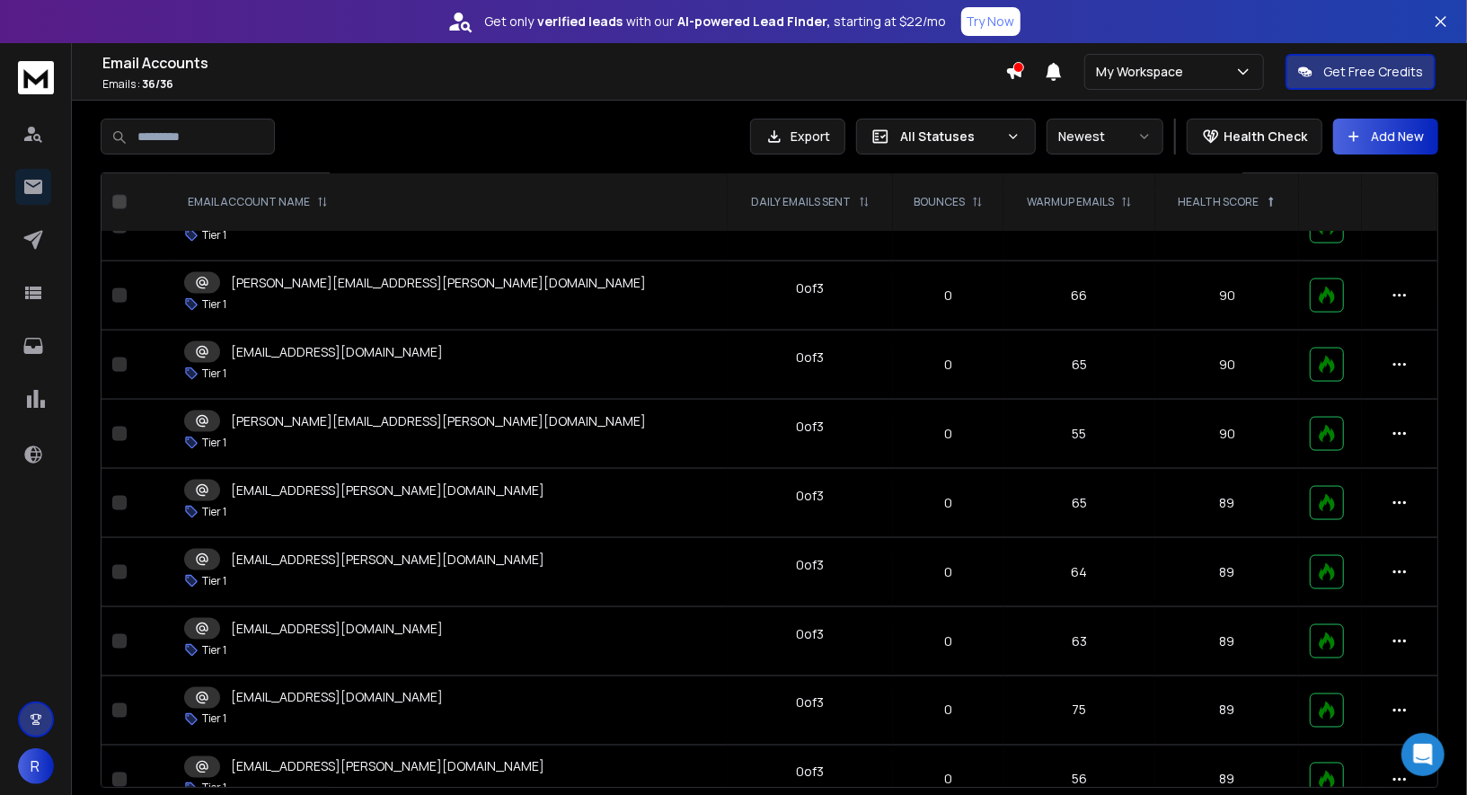
click at [734, 369] on tr "[EMAIL_ADDRESS][DOMAIN_NAME] Tier 1 0 of 3 0 65 90" at bounding box center [769, 365] width 1336 height 69
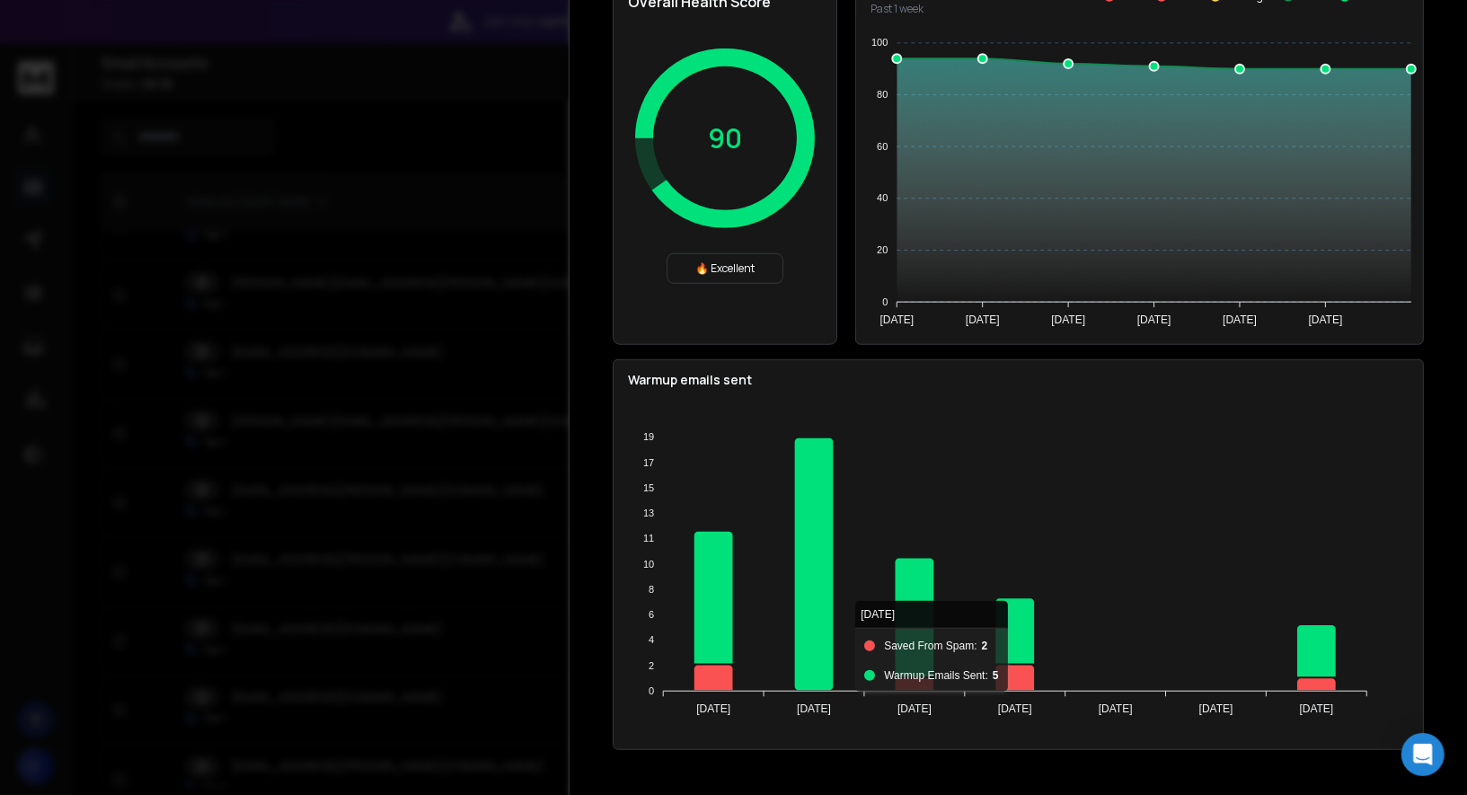
click at [442, 455] on div at bounding box center [733, 397] width 1467 height 795
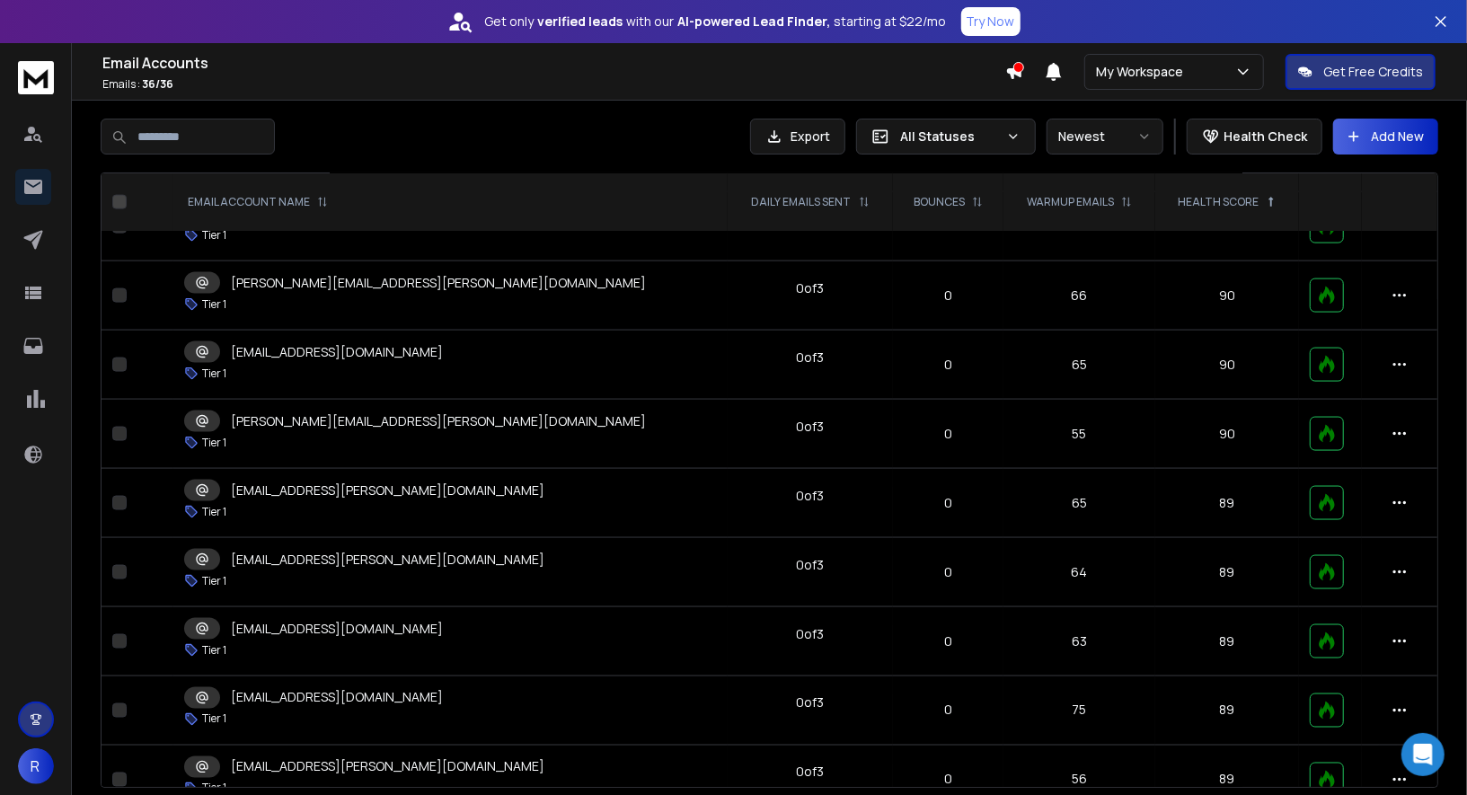
scroll to position [0, 0]
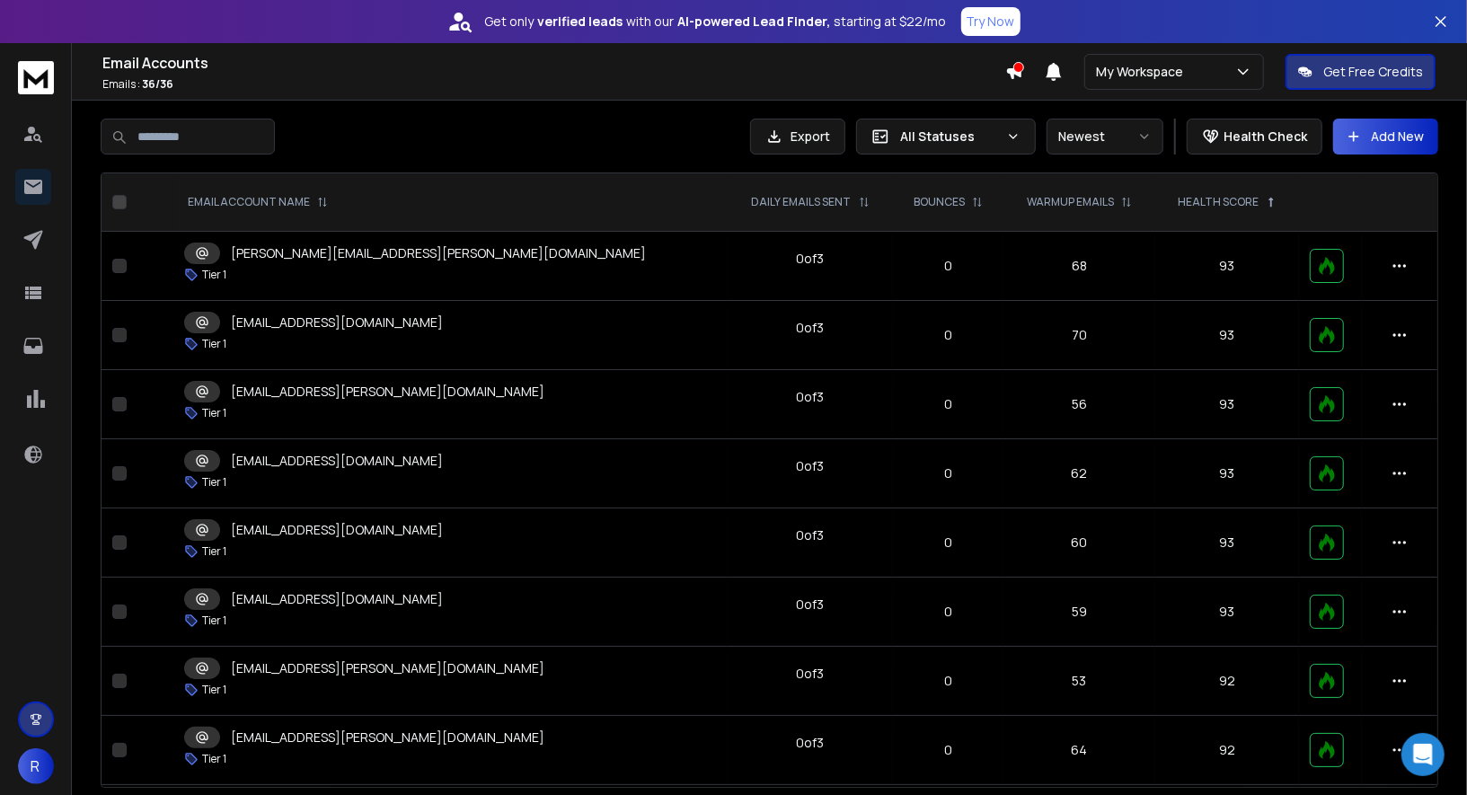
click at [763, 256] on td "0 of 3" at bounding box center [810, 255] width 165 height 47
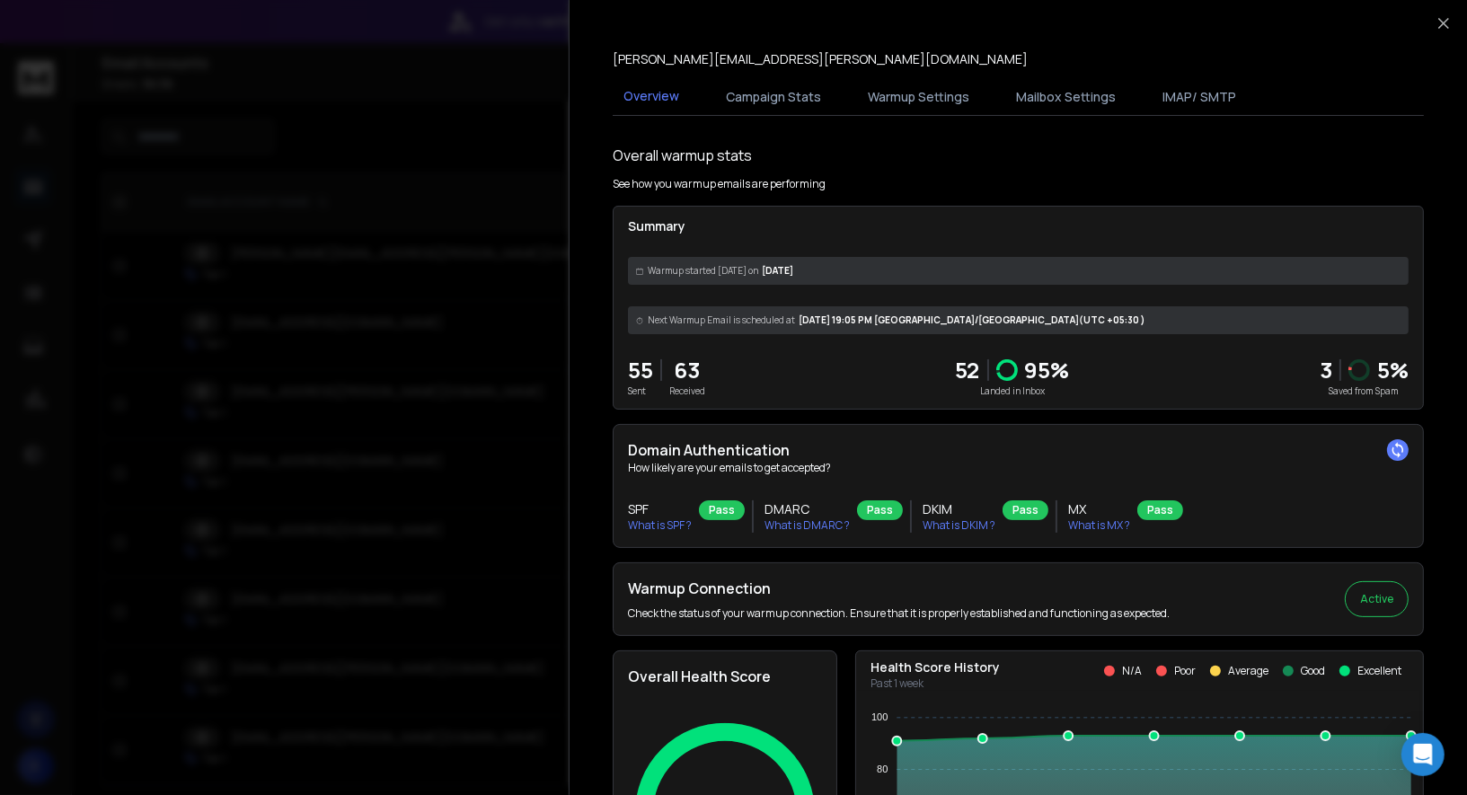
scroll to position [675, 0]
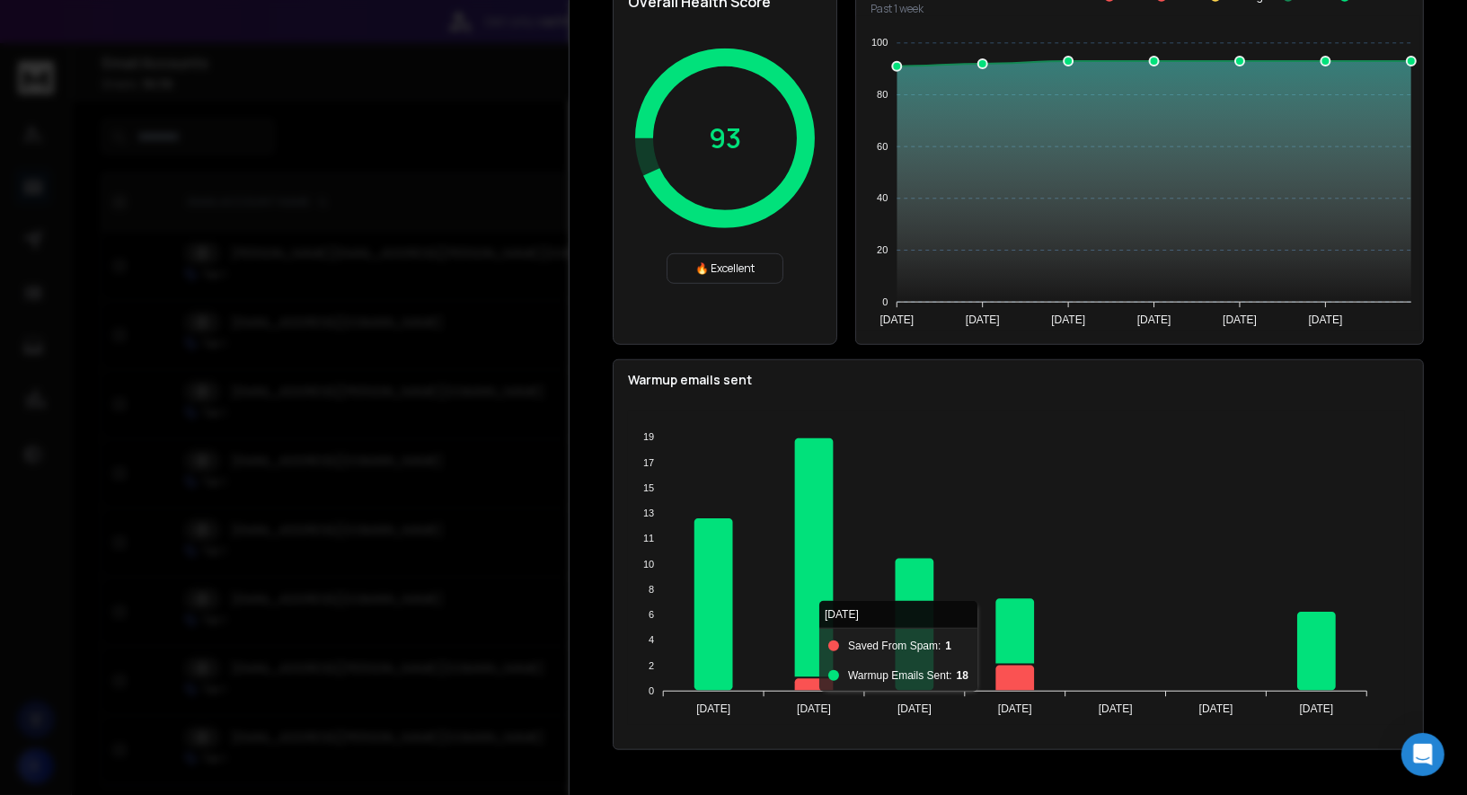
click at [570, 493] on div "Multi Select Table Sheet [PERSON_NAME][EMAIL_ADDRESS][PERSON_NAME][DOMAIN_NAME]…" at bounding box center [1018, 397] width 898 height 795
click at [528, 482] on div at bounding box center [733, 397] width 1467 height 795
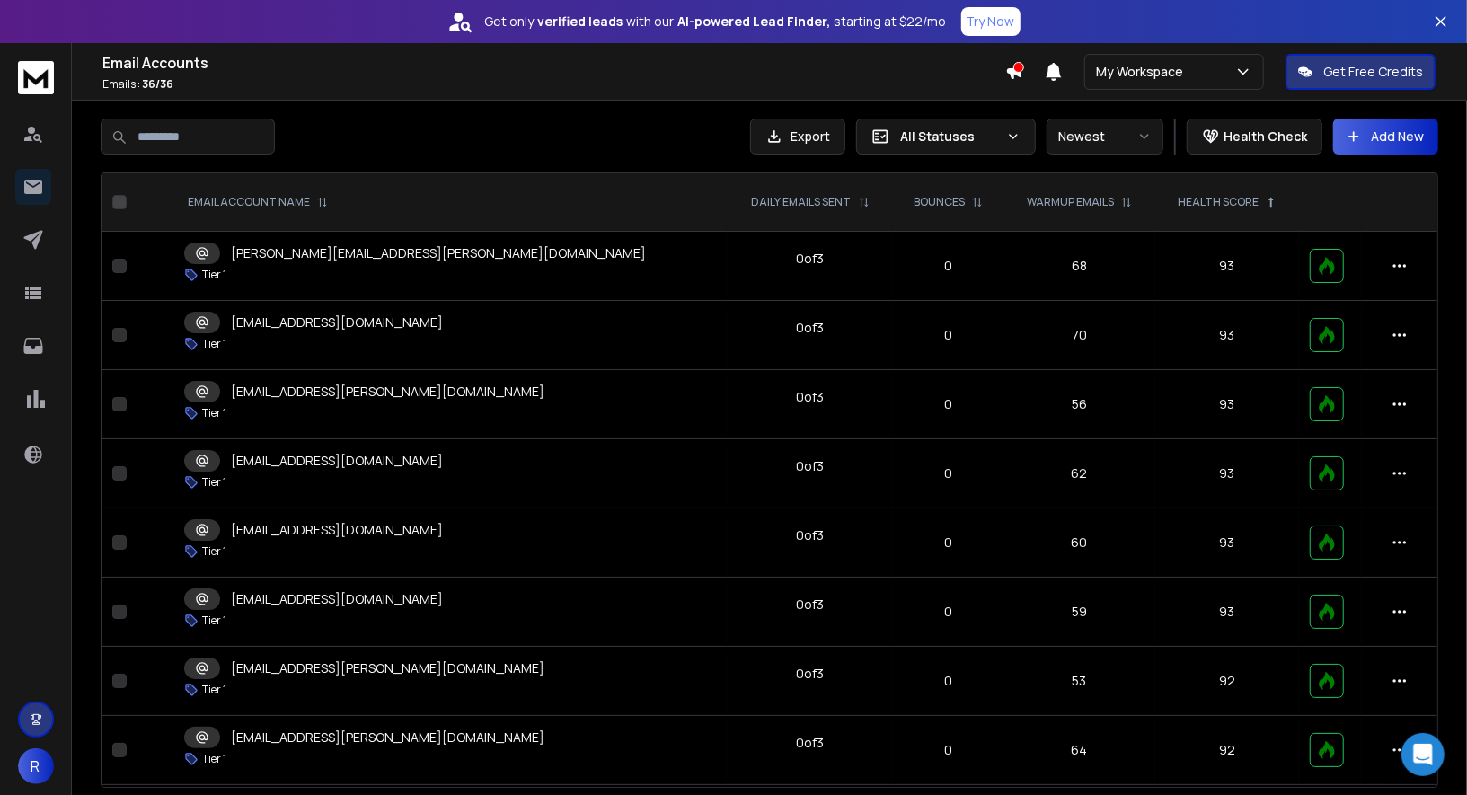
click at [624, 295] on tr "[PERSON_NAME][EMAIL_ADDRESS][PERSON_NAME][DOMAIN_NAME] Tier 1 0 of 3 0 68 93" at bounding box center [769, 266] width 1336 height 69
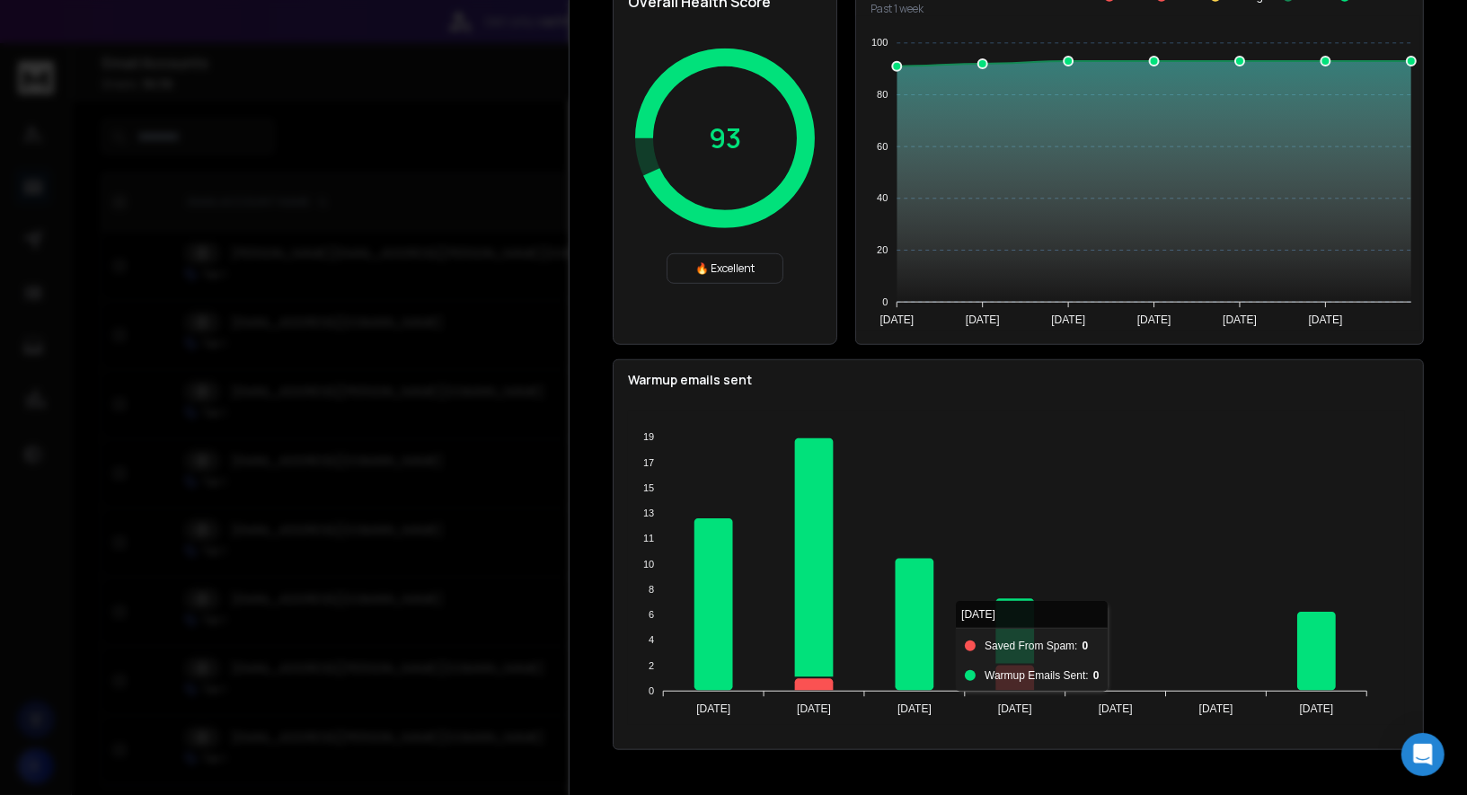
click at [442, 467] on div at bounding box center [733, 397] width 1467 height 795
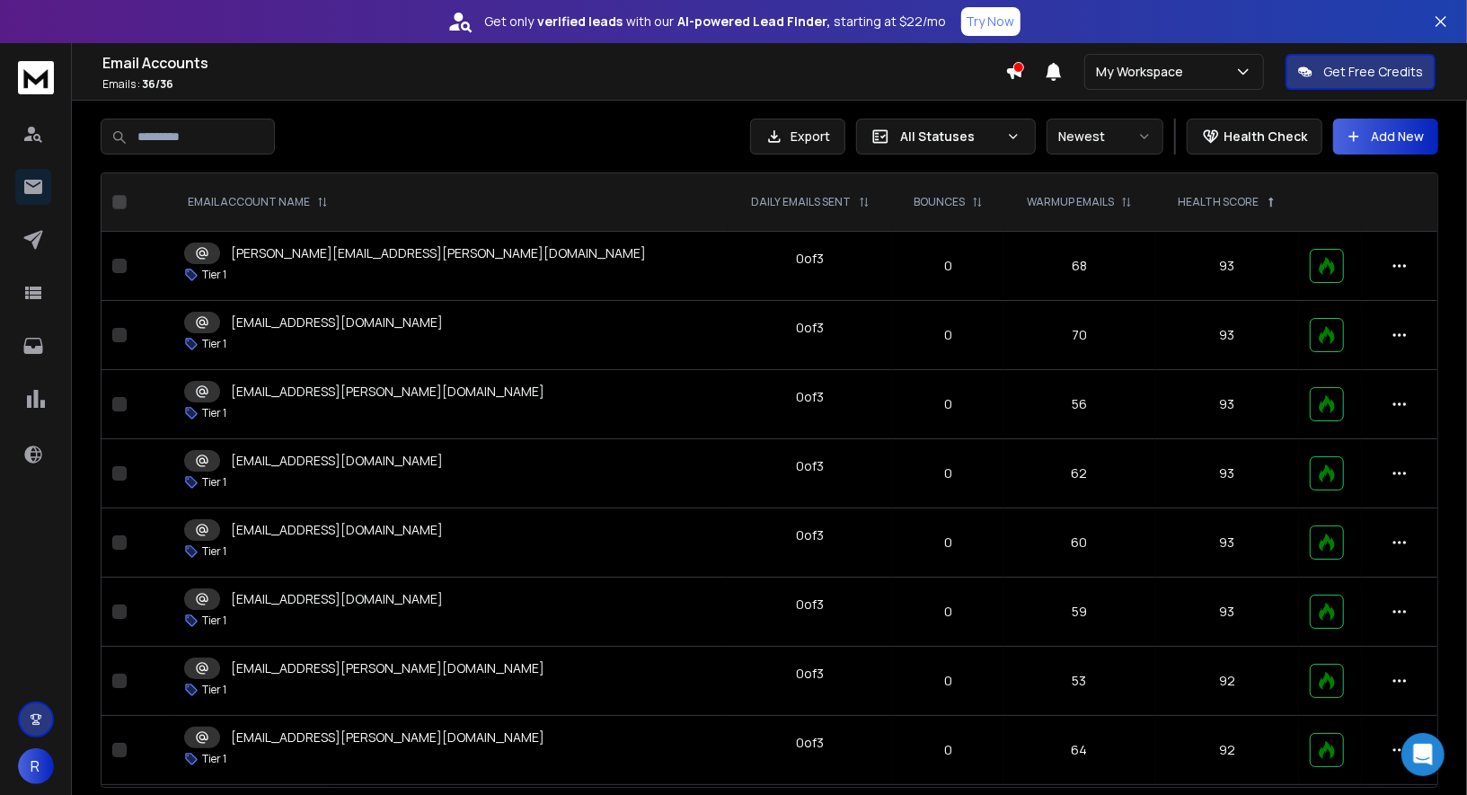
click at [502, 343] on div "Tier 1" at bounding box center [450, 344] width 533 height 14
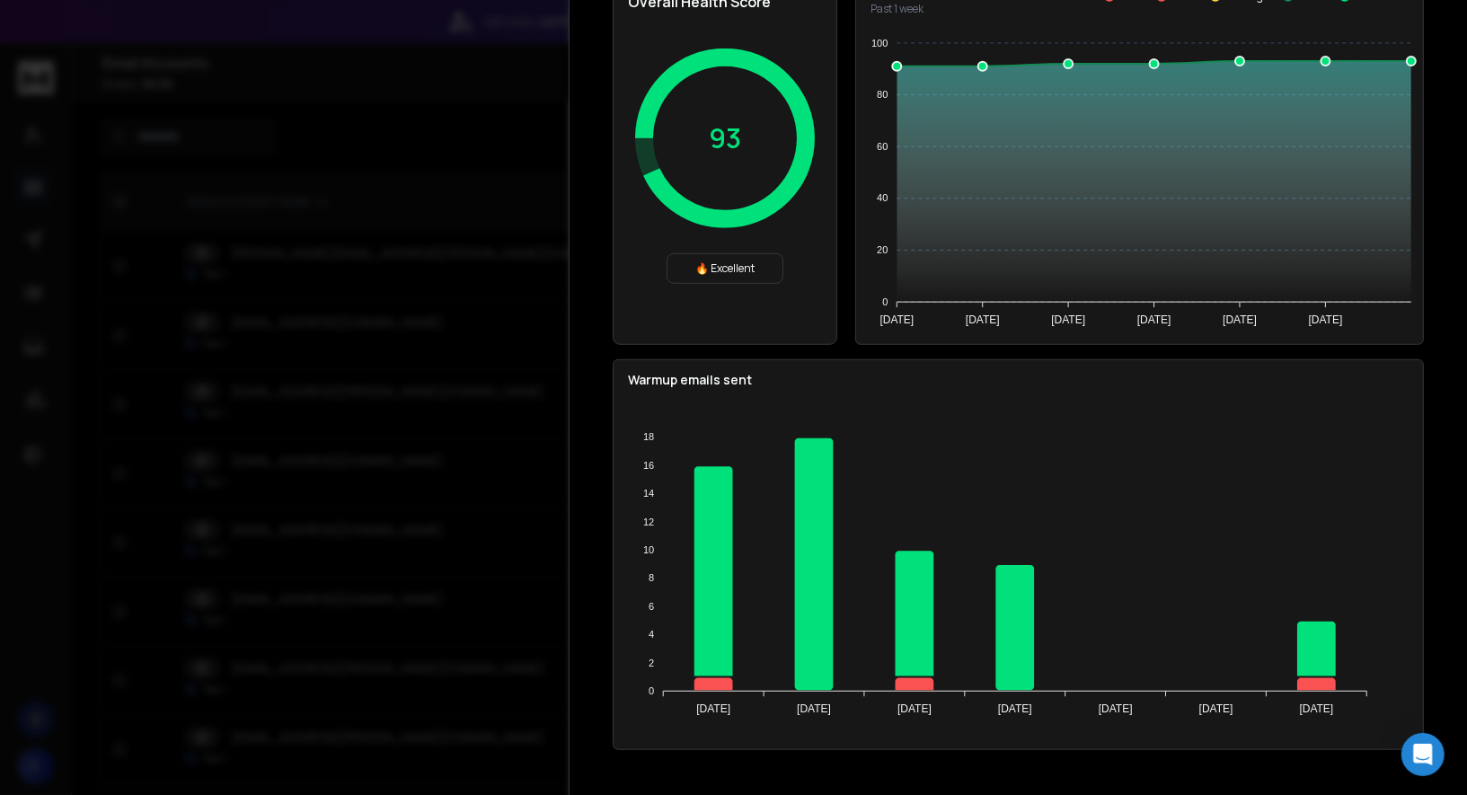
click at [431, 539] on div at bounding box center [733, 397] width 1467 height 795
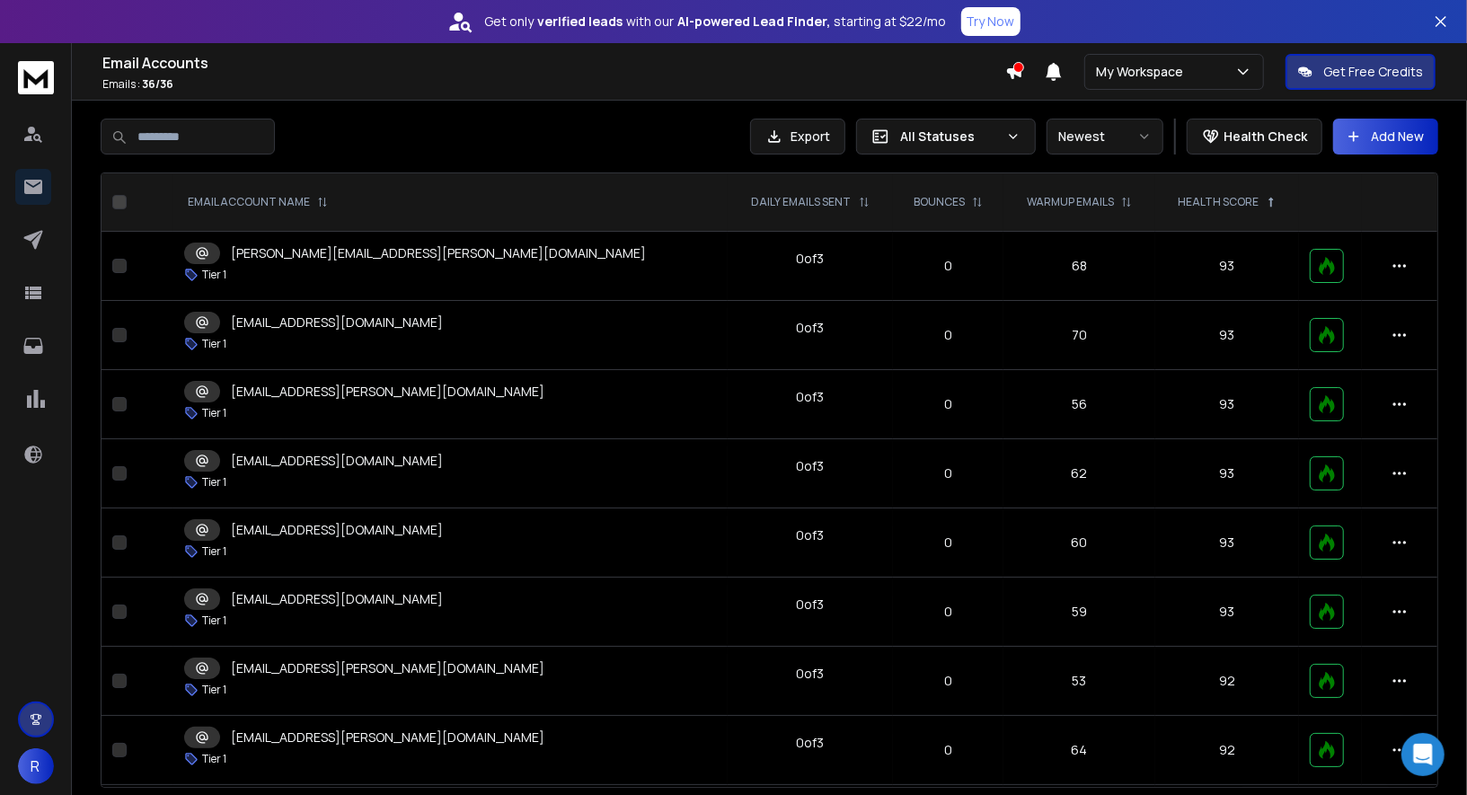
click at [511, 371] on td "[EMAIL_ADDRESS][PERSON_NAME][DOMAIN_NAME] Tier 1" at bounding box center [450, 404] width 554 height 69
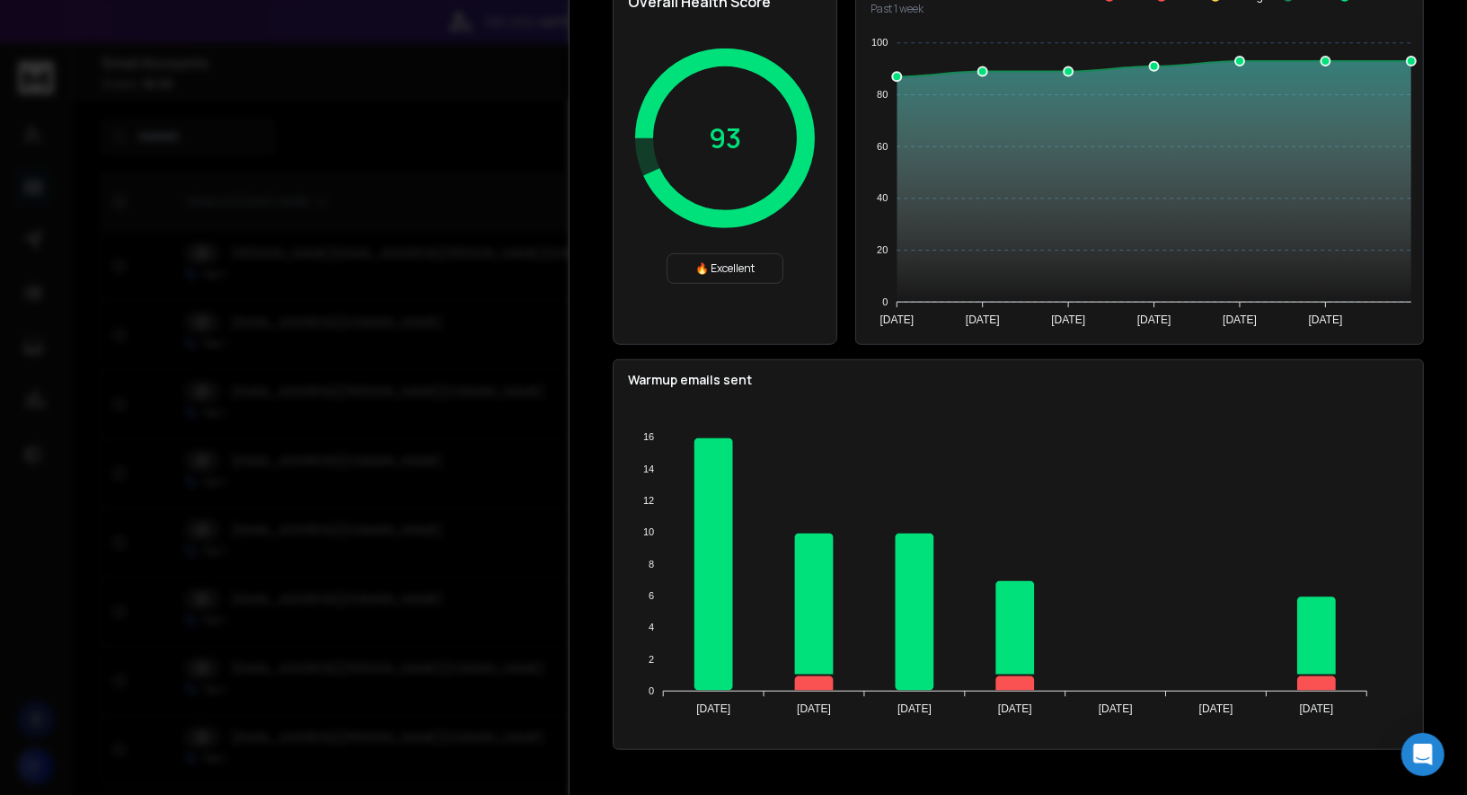
click at [419, 552] on div at bounding box center [733, 397] width 1467 height 795
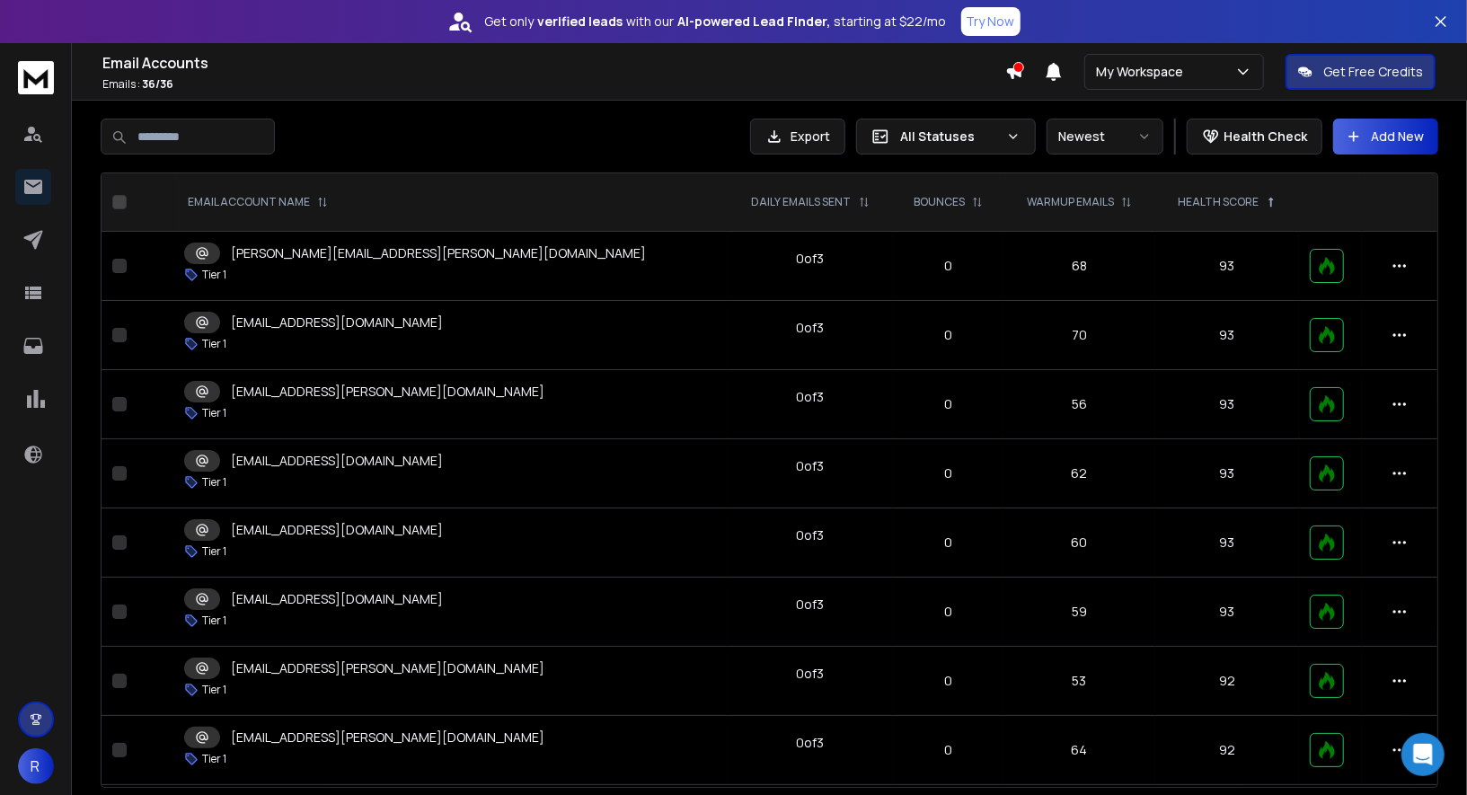
click at [432, 513] on td "[EMAIL_ADDRESS][DOMAIN_NAME] Tier 1" at bounding box center [450, 542] width 554 height 69
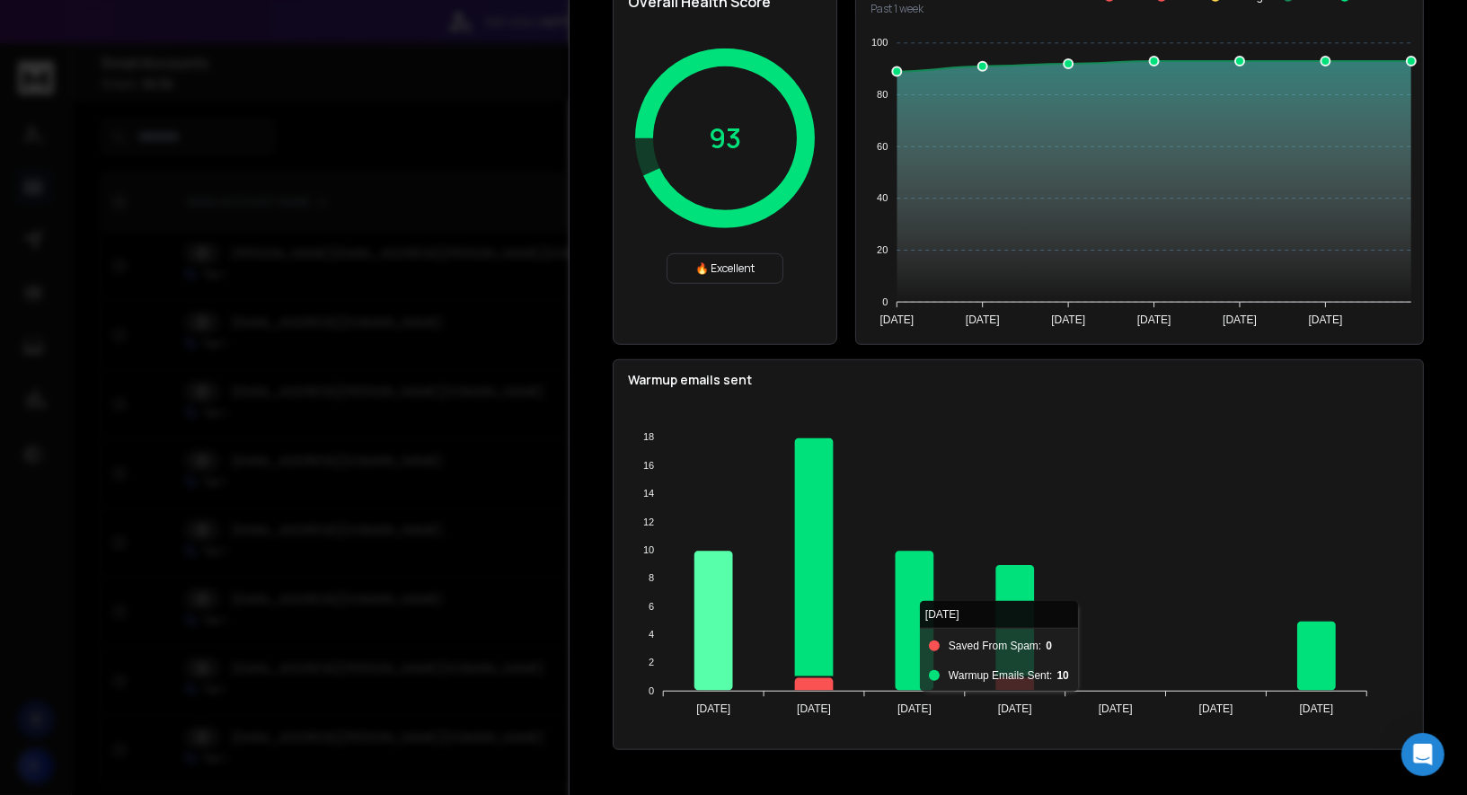
click at [508, 558] on div at bounding box center [733, 397] width 1467 height 795
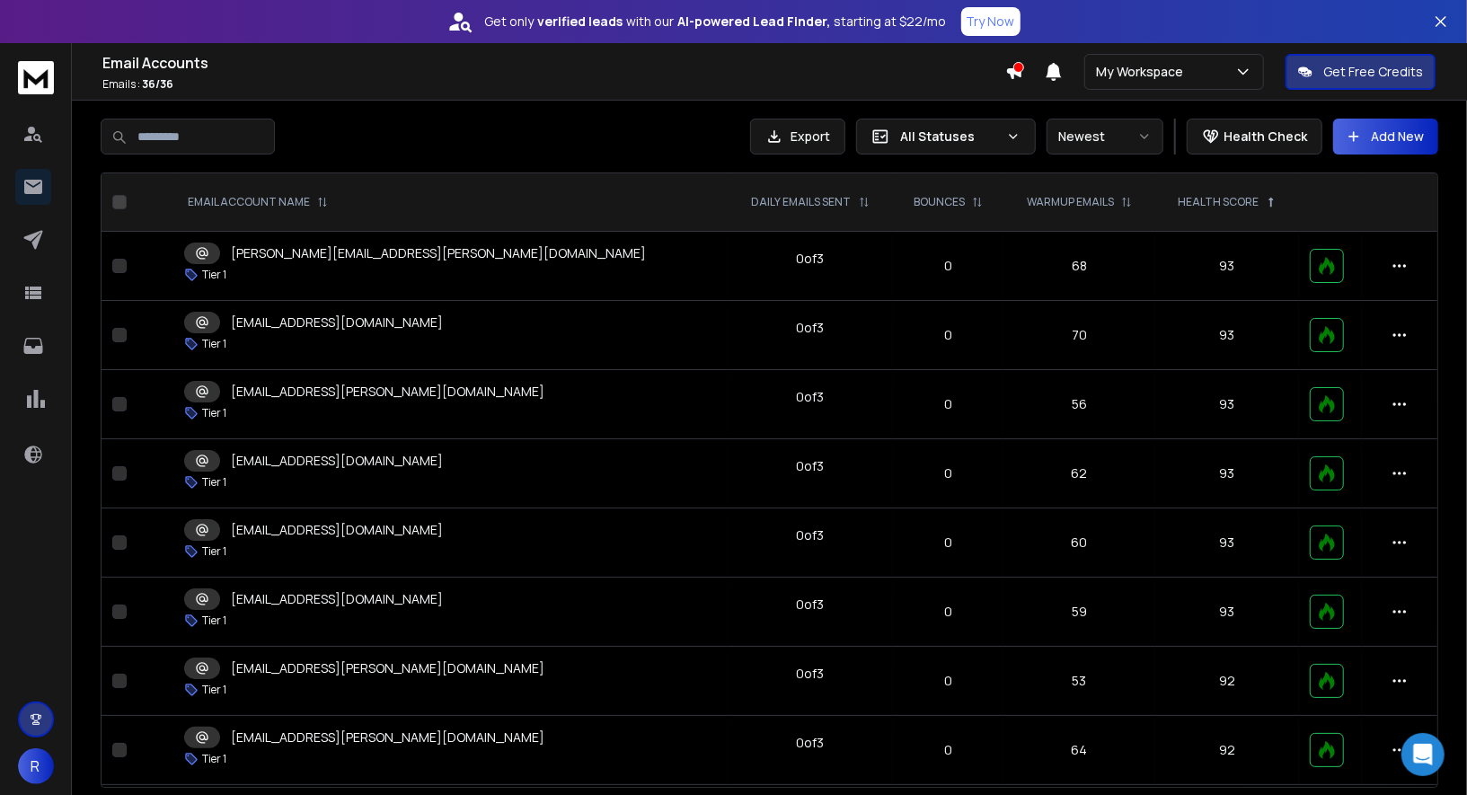
click at [11, 250] on div "R" at bounding box center [36, 422] width 72 height 759
click at [16, 241] on link at bounding box center [33, 240] width 36 height 36
